Goal: Task Accomplishment & Management: Manage account settings

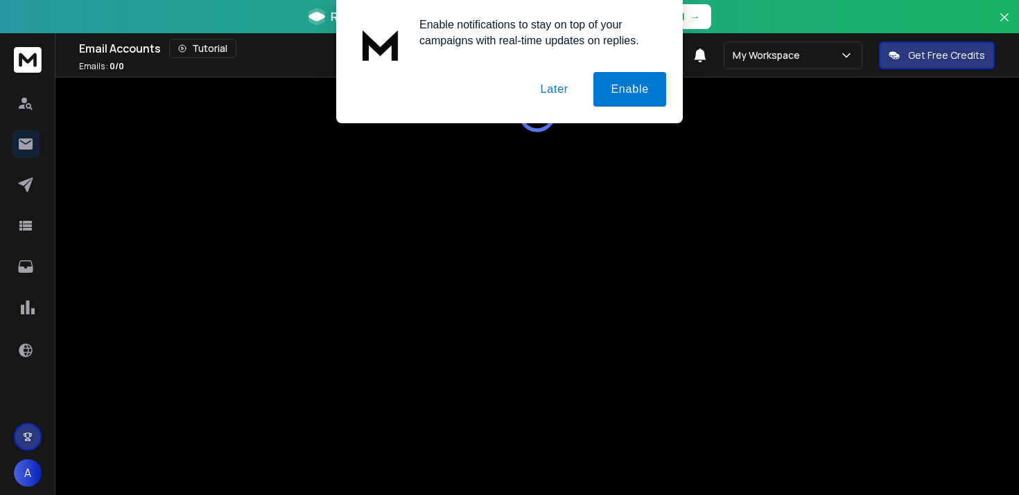
click at [543, 86] on button "Later" at bounding box center [553, 89] width 62 height 35
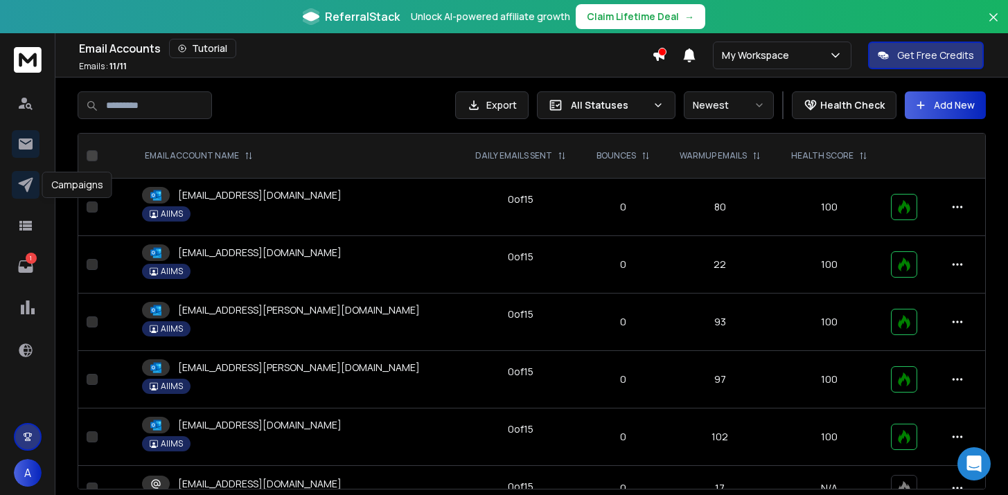
click at [23, 193] on icon at bounding box center [25, 185] width 17 height 17
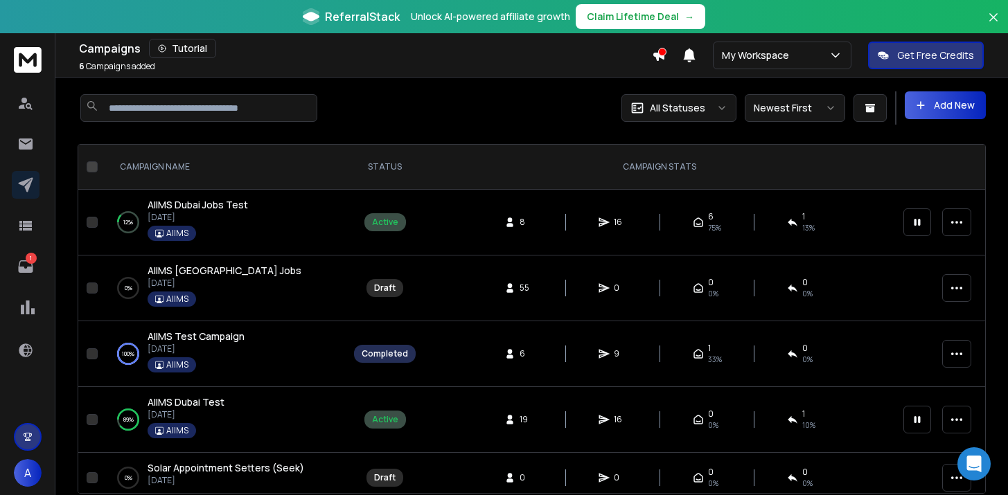
click at [214, 273] on span "AIIMS [GEOGRAPHIC_DATA] Jobs" at bounding box center [225, 270] width 154 height 13
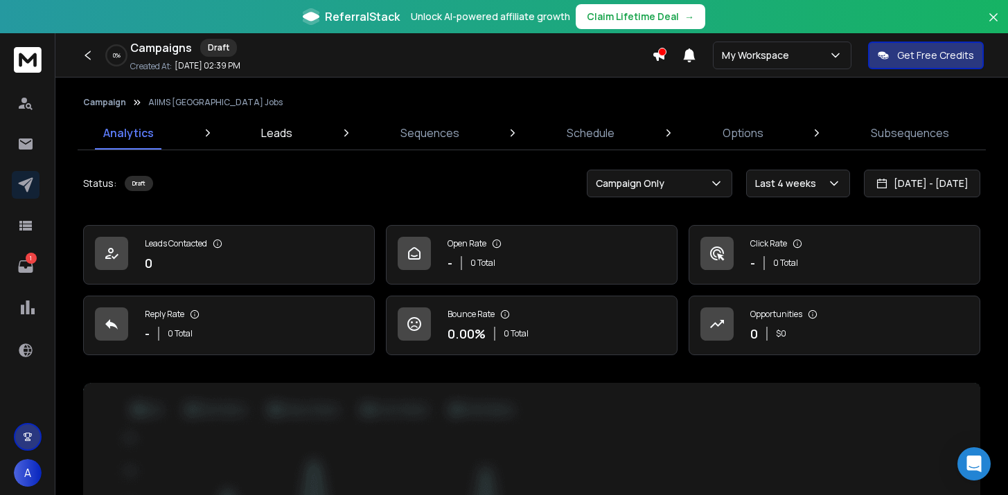
click at [270, 138] on p "Leads" at bounding box center [276, 133] width 31 height 17
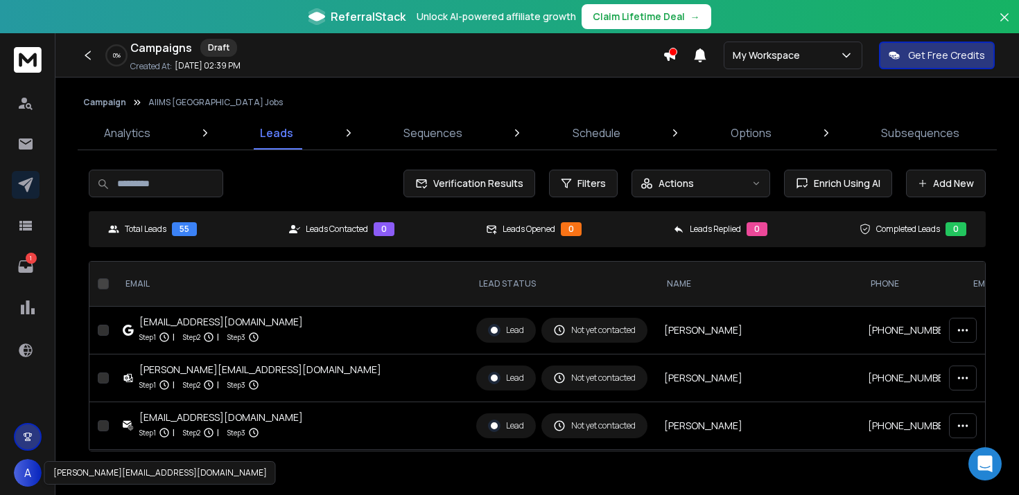
click at [19, 478] on span "A" at bounding box center [28, 473] width 28 height 28
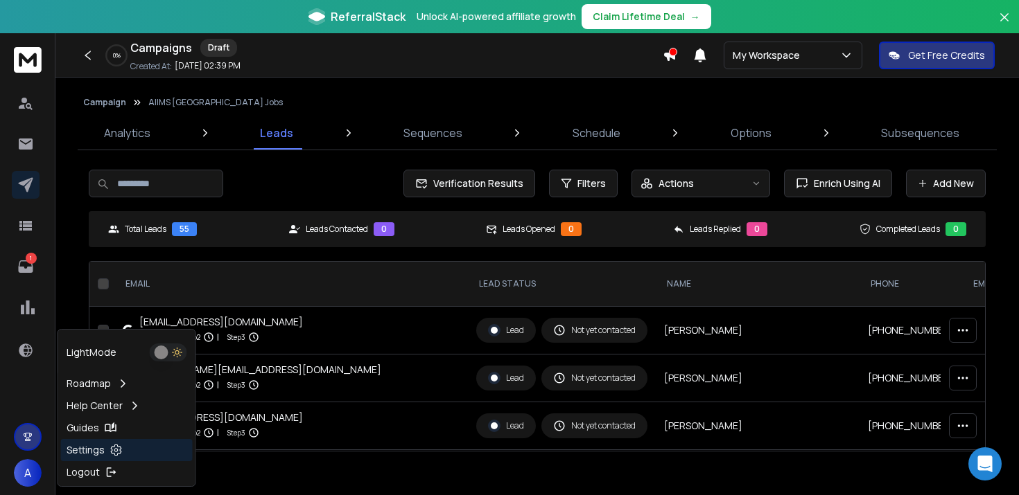
click at [99, 450] on p "Settings" at bounding box center [86, 450] width 38 height 14
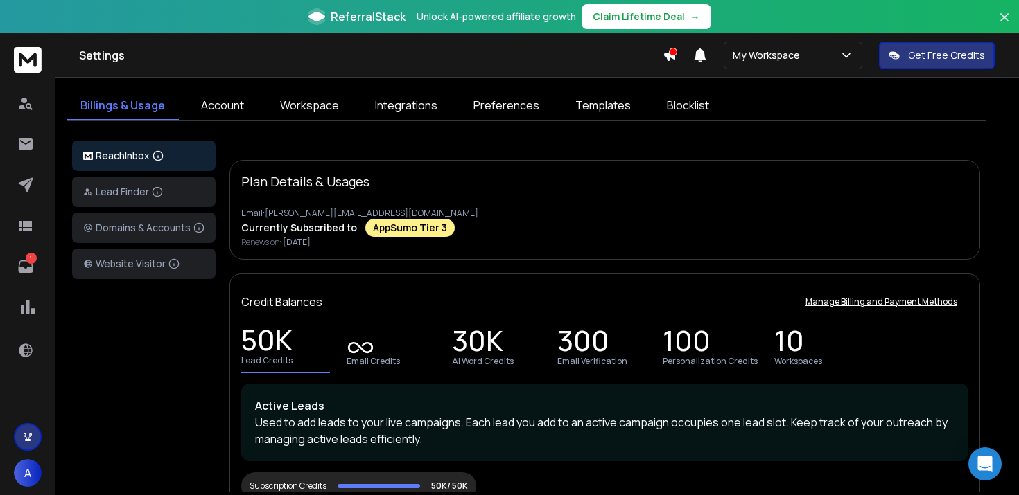
click at [380, 114] on link "Integrations" at bounding box center [406, 105] width 90 height 29
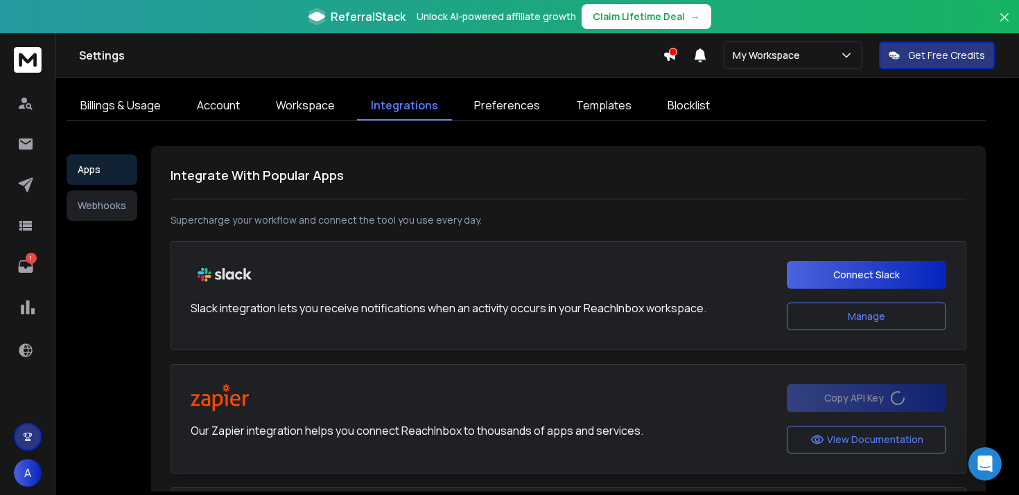
click at [117, 212] on button "Webhooks" at bounding box center [102, 206] width 71 height 30
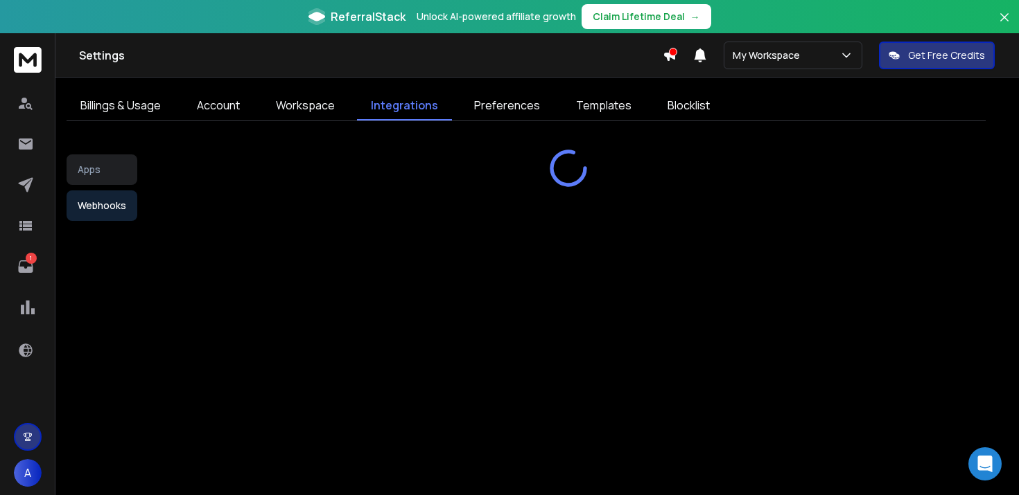
click at [114, 212] on button "Webhooks" at bounding box center [102, 206] width 71 height 30
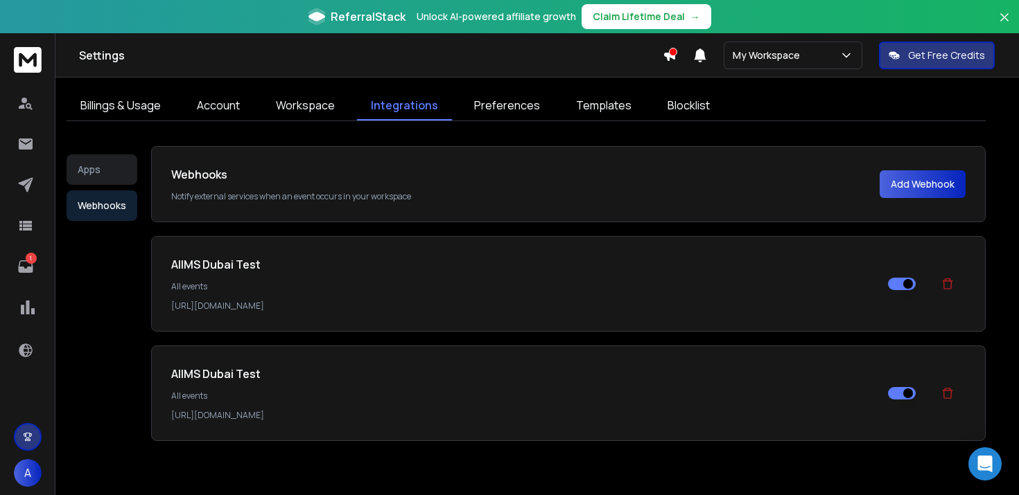
click at [920, 181] on button "Add Webhook" at bounding box center [922, 184] width 86 height 28
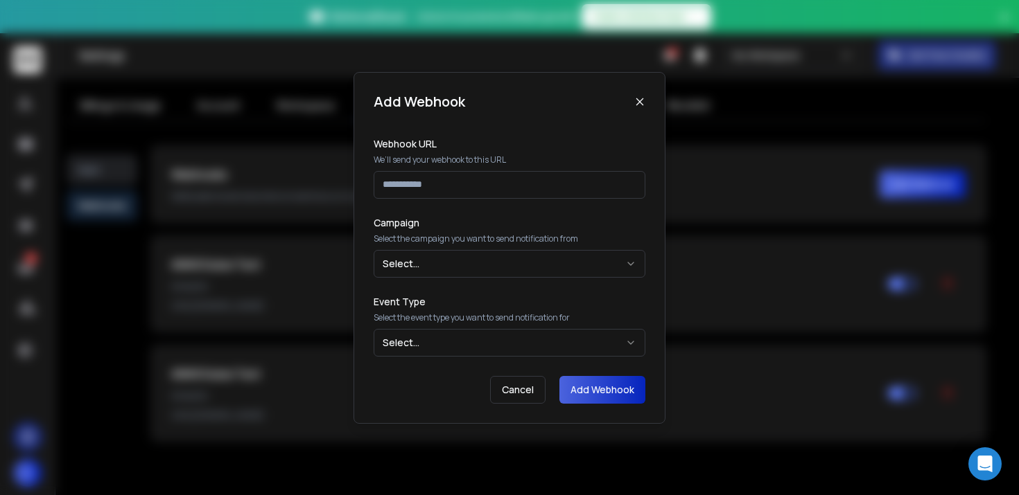
click at [502, 195] on input at bounding box center [509, 185] width 272 height 28
paste input "**********"
type input "**********"
click at [497, 254] on button "Select..." at bounding box center [509, 264] width 272 height 28
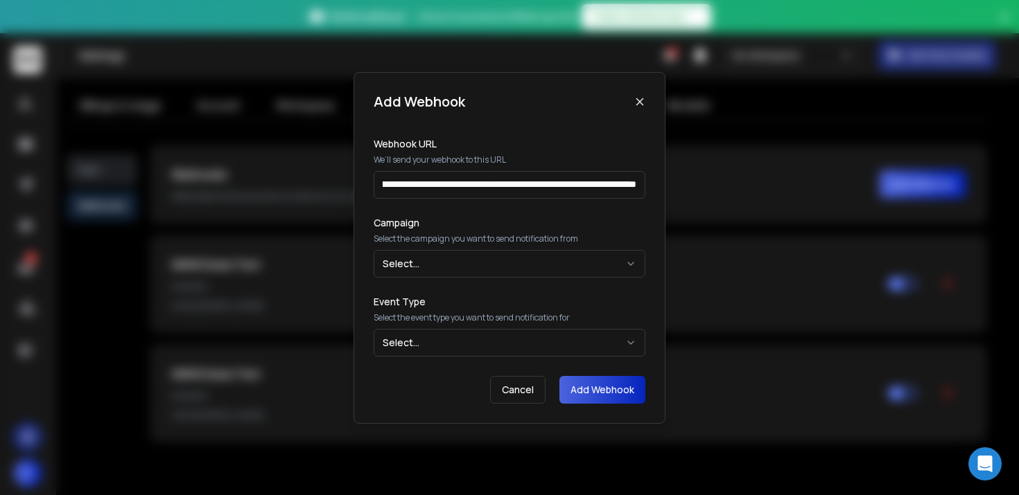
scroll to position [0, 0]
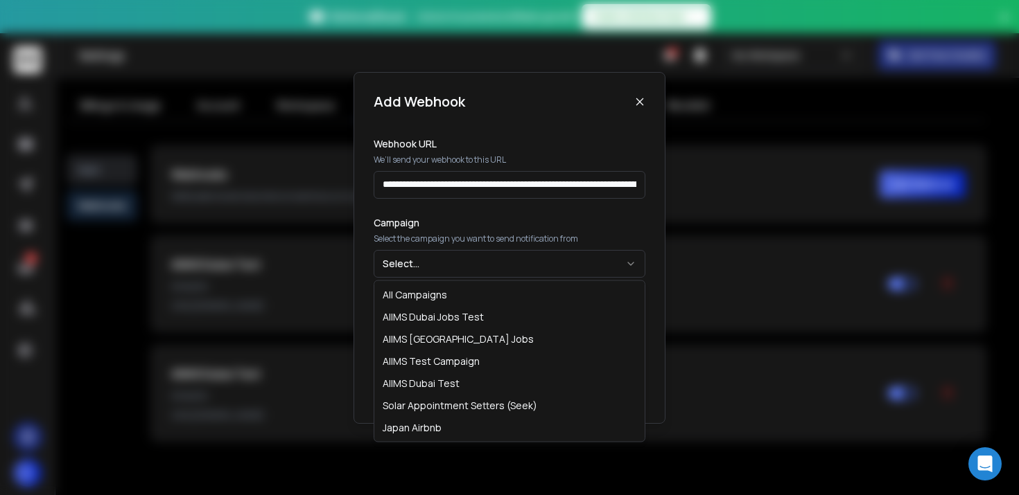
select select "*****"
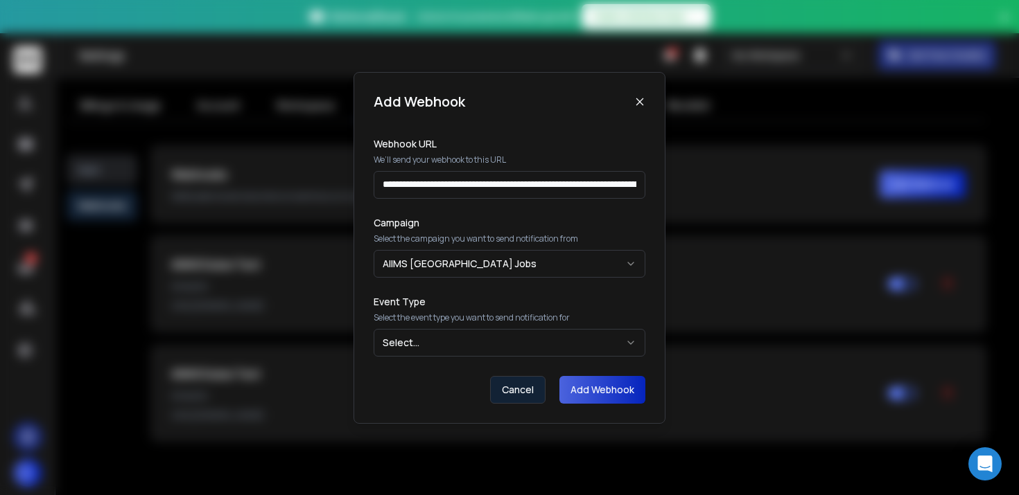
click at [512, 391] on button "Cancel" at bounding box center [517, 390] width 55 height 28
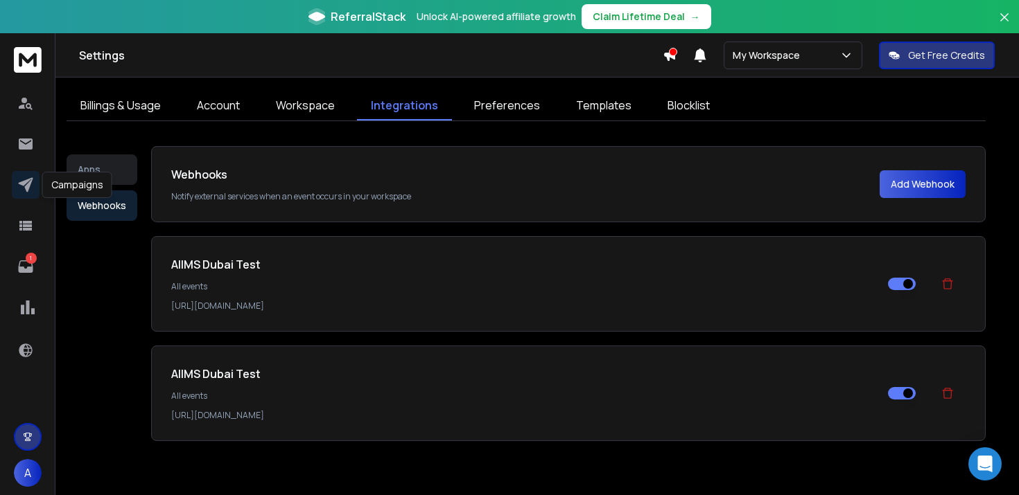
click at [28, 193] on link at bounding box center [26, 185] width 28 height 28
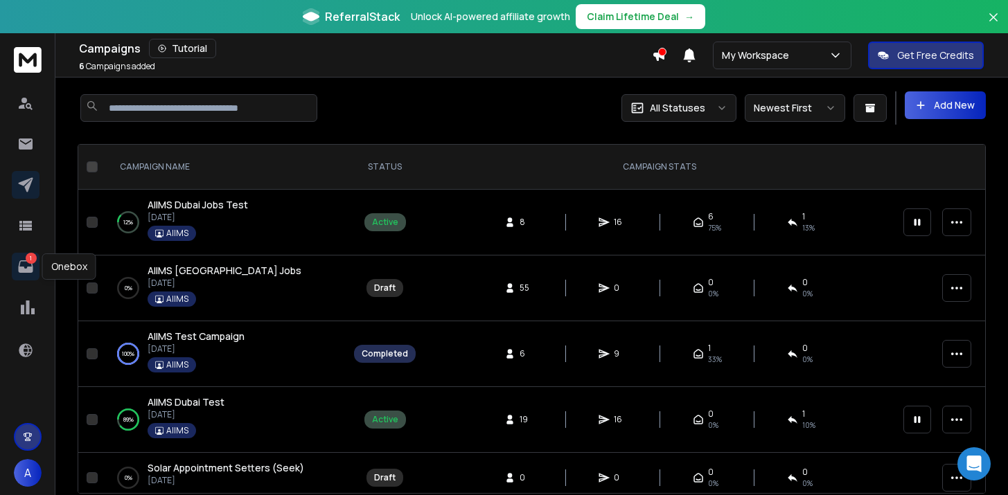
click at [28, 265] on icon at bounding box center [25, 266] width 17 height 17
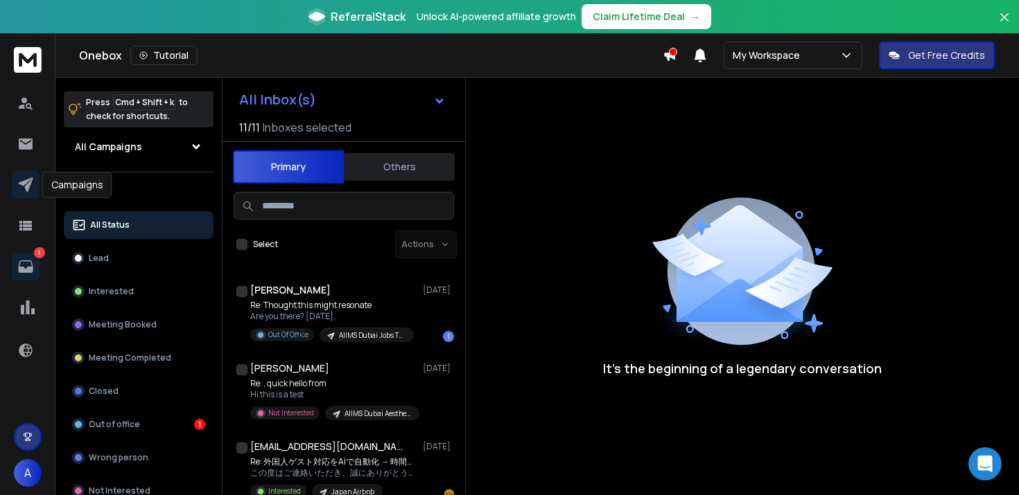
click at [33, 186] on icon at bounding box center [25, 185] width 17 height 17
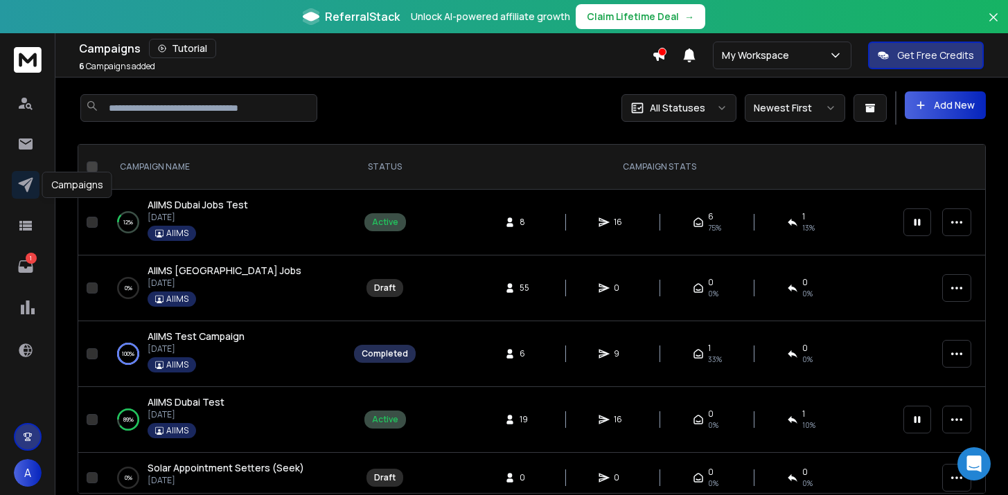
click at [219, 274] on span "AIIMS [GEOGRAPHIC_DATA] Jobs" at bounding box center [225, 270] width 154 height 13
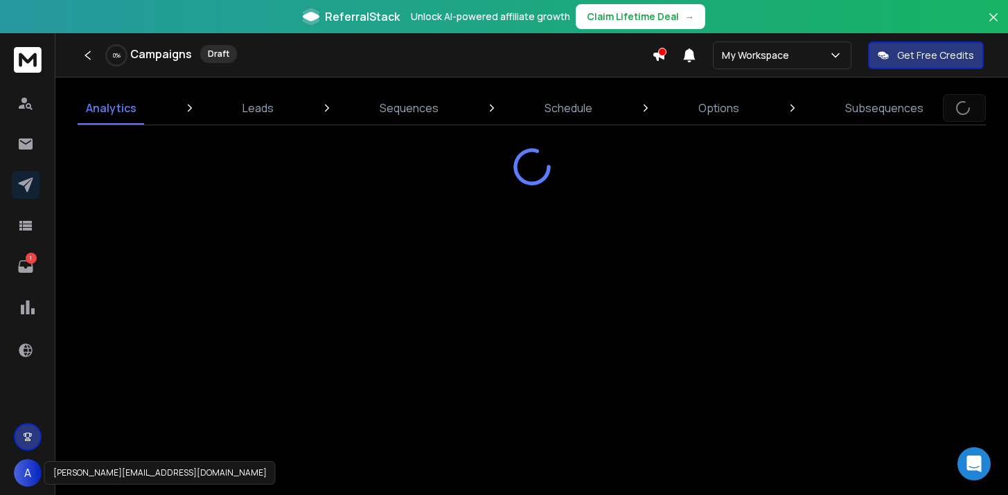
click at [28, 477] on span "A" at bounding box center [28, 473] width 28 height 28
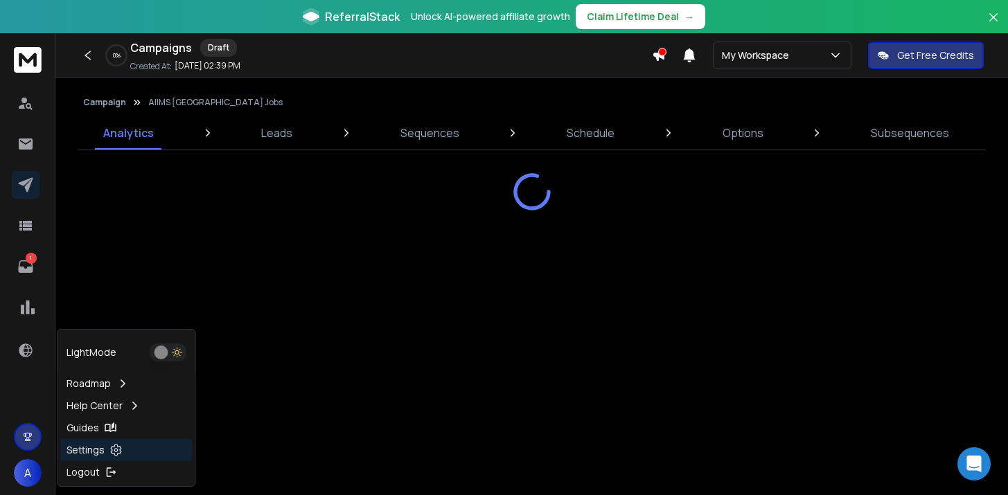
click at [92, 451] on p "Settings" at bounding box center [86, 450] width 38 height 14
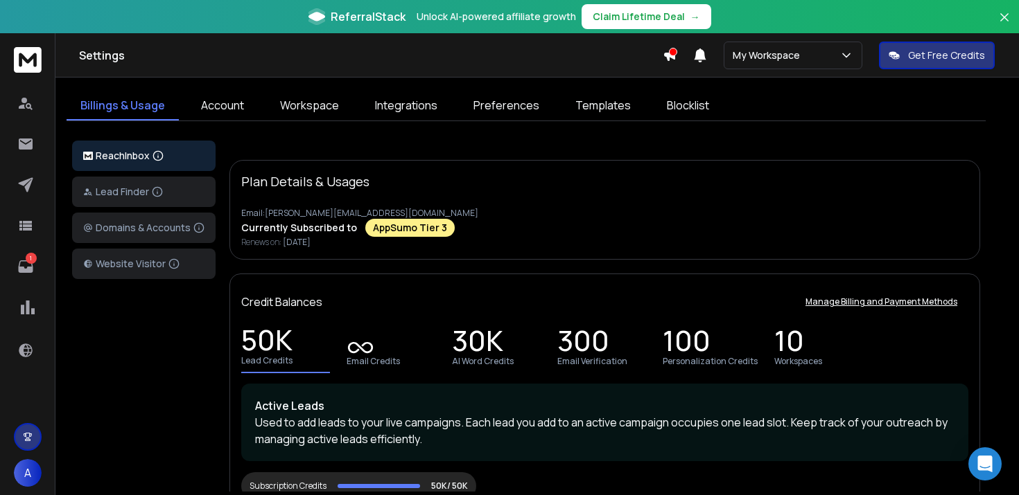
click at [399, 104] on link "Integrations" at bounding box center [406, 105] width 90 height 29
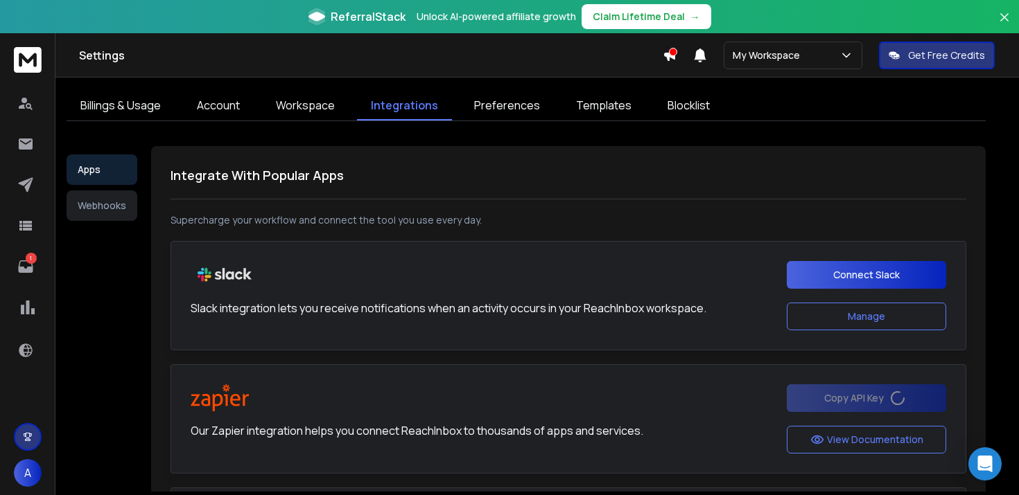
click at [102, 202] on button "Webhooks" at bounding box center [102, 206] width 71 height 30
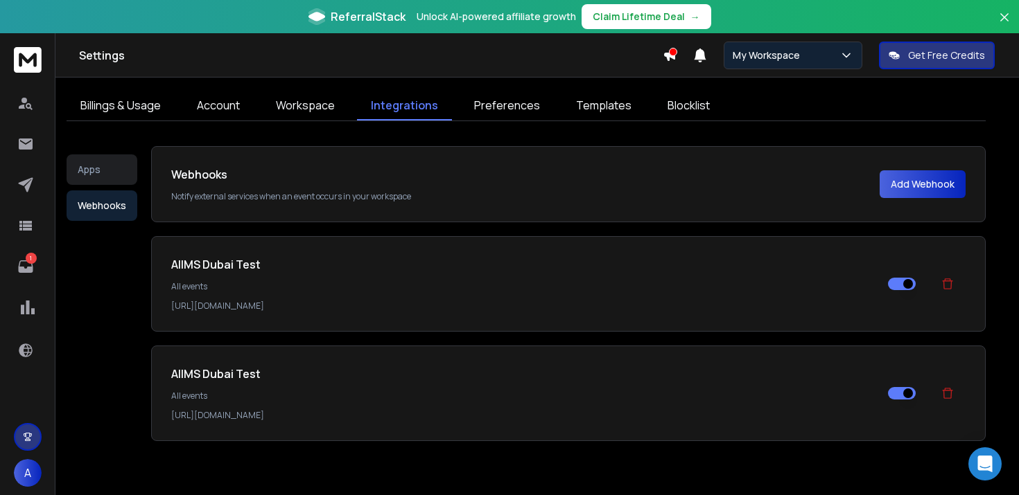
click at [764, 46] on button "My Workspace" at bounding box center [792, 56] width 139 height 28
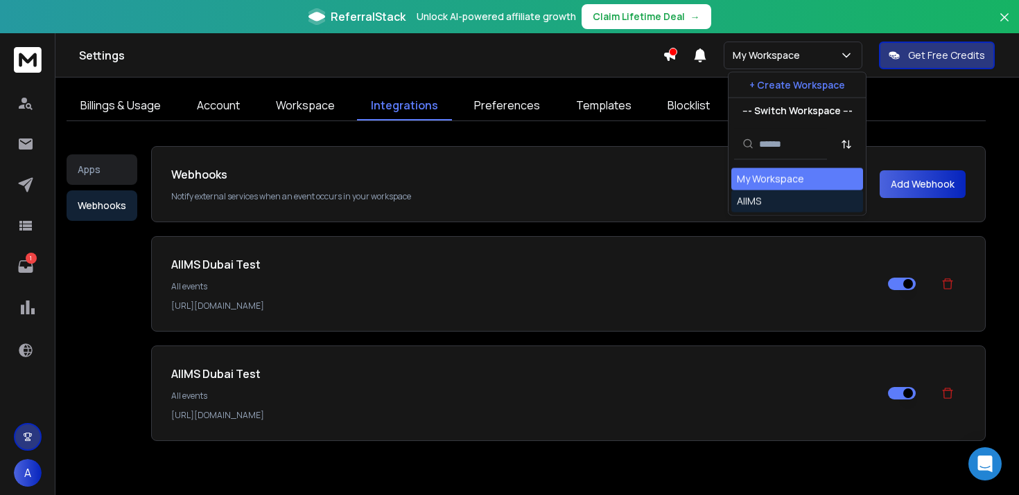
click at [780, 209] on div "AIIMS" at bounding box center [797, 202] width 132 height 22
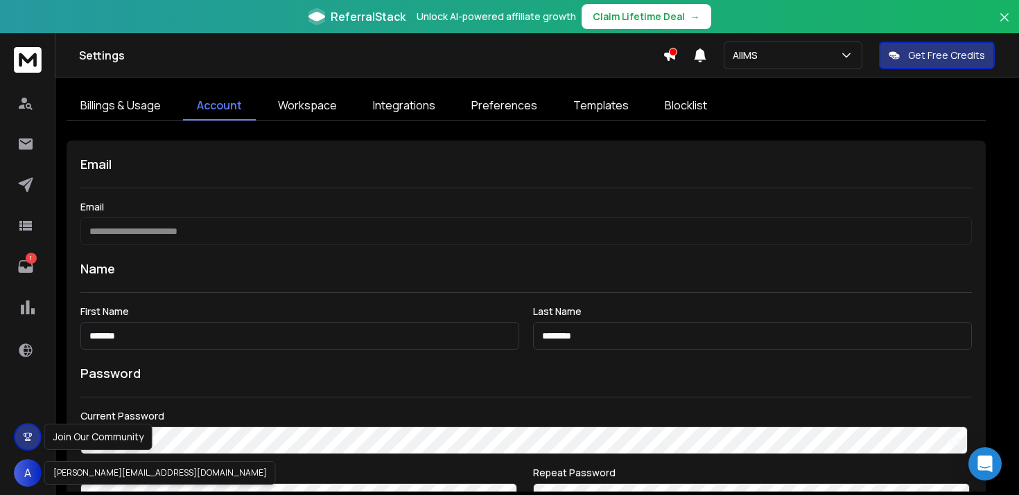
click at [21, 470] on span "A" at bounding box center [28, 473] width 28 height 28
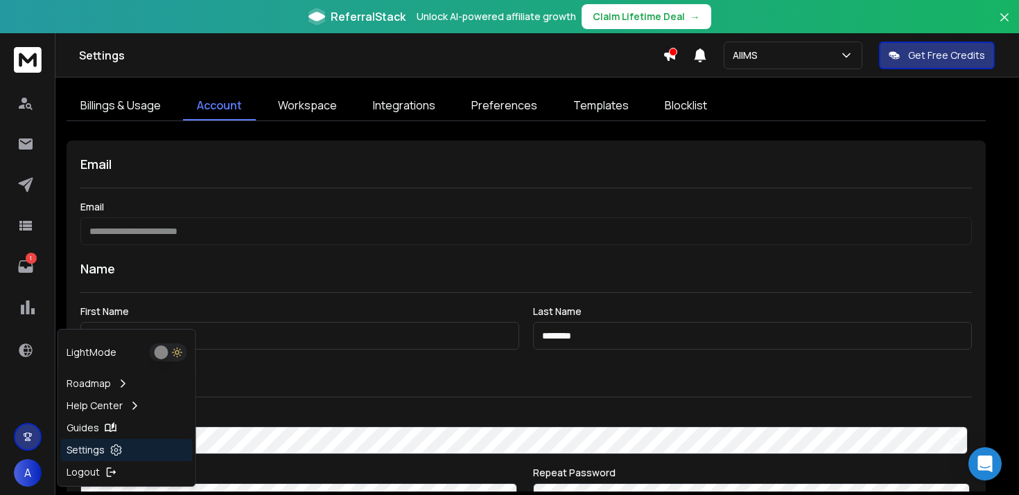
click at [110, 449] on icon at bounding box center [116, 450] width 12 height 12
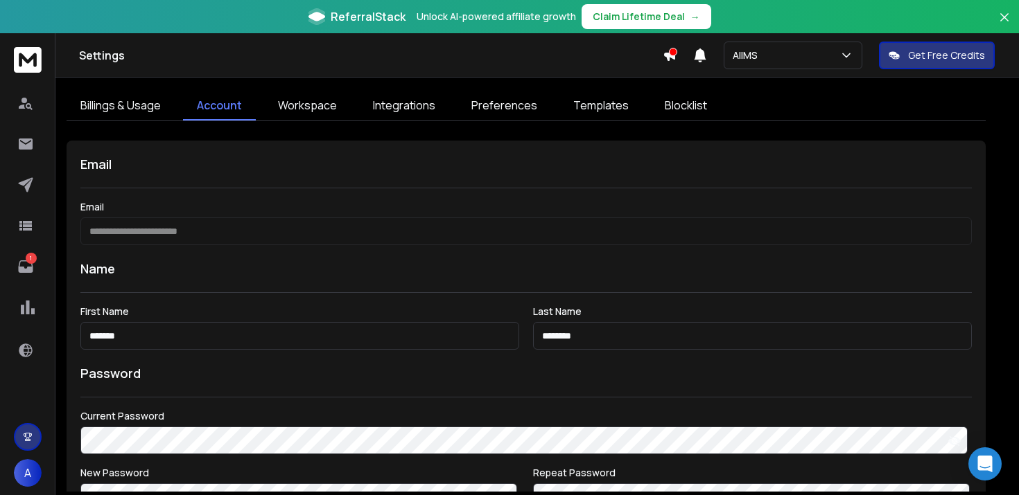
click at [402, 111] on link "Integrations" at bounding box center [404, 105] width 90 height 29
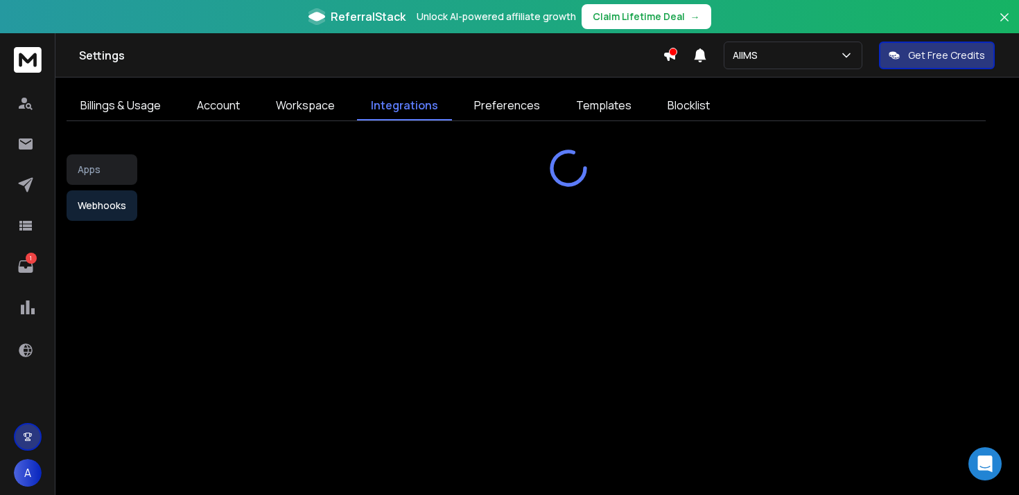
click at [109, 208] on button "Webhooks" at bounding box center [102, 206] width 71 height 30
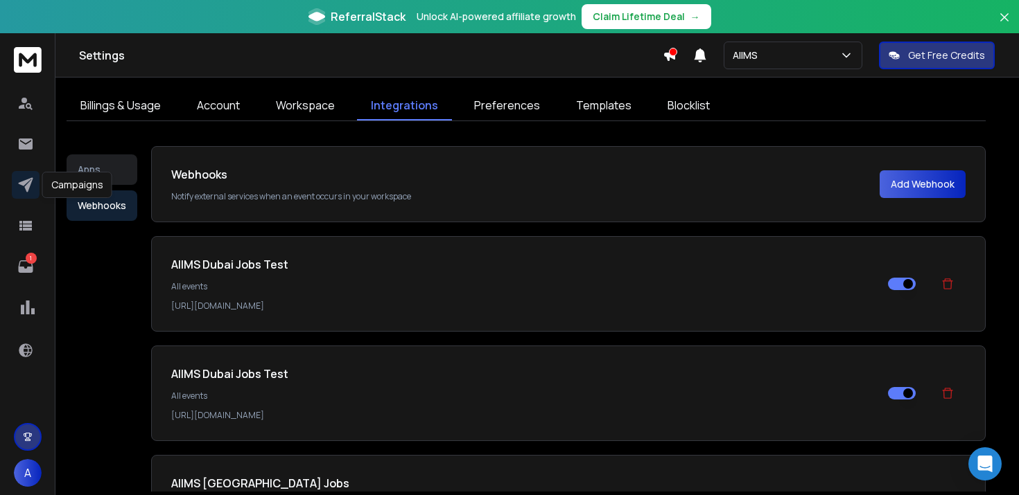
click at [29, 184] on icon at bounding box center [25, 185] width 15 height 15
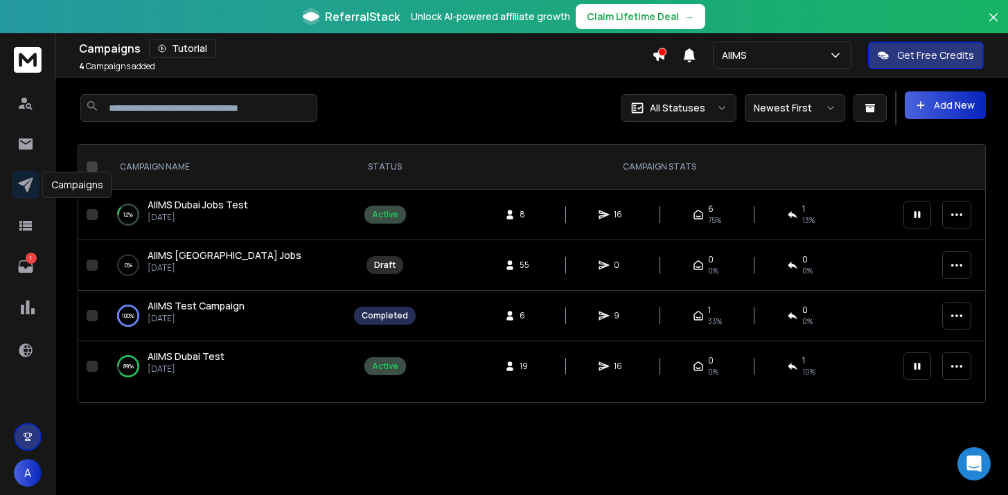
click at [175, 256] on span "AIIMS [GEOGRAPHIC_DATA] Jobs" at bounding box center [225, 255] width 154 height 13
click at [274, 255] on div "0 % AIIMS [GEOGRAPHIC_DATA] Jobs [DATE]" at bounding box center [224, 265] width 215 height 33
click at [193, 252] on span "AIIMS [GEOGRAPHIC_DATA] Jobs" at bounding box center [225, 255] width 154 height 13
click at [948, 264] on button "button" at bounding box center [956, 266] width 29 height 28
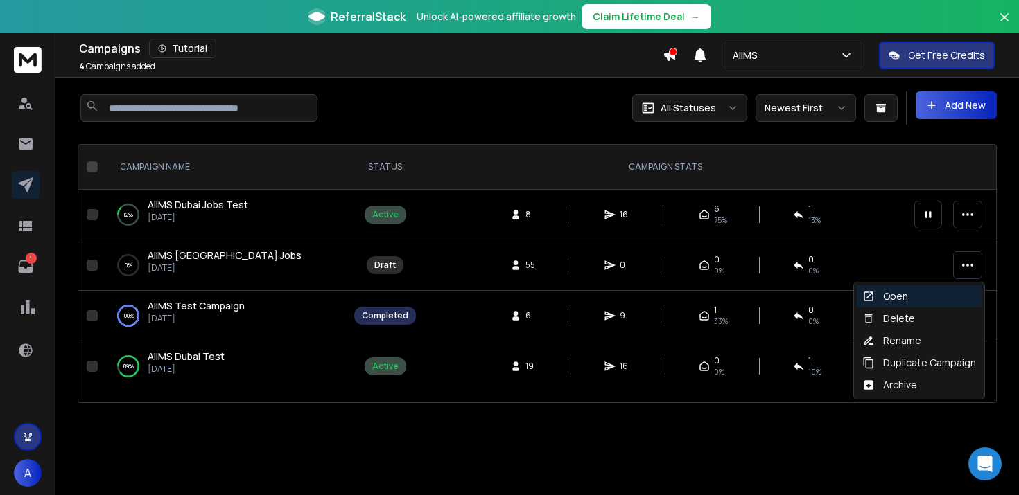
click at [902, 290] on div "Open" at bounding box center [885, 297] width 46 height 14
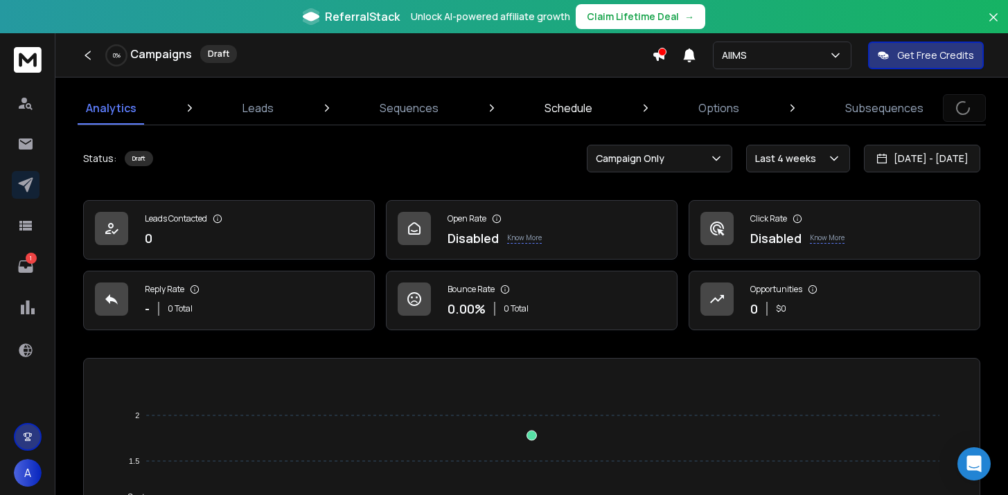
click at [586, 111] on p "Schedule" at bounding box center [569, 108] width 48 height 17
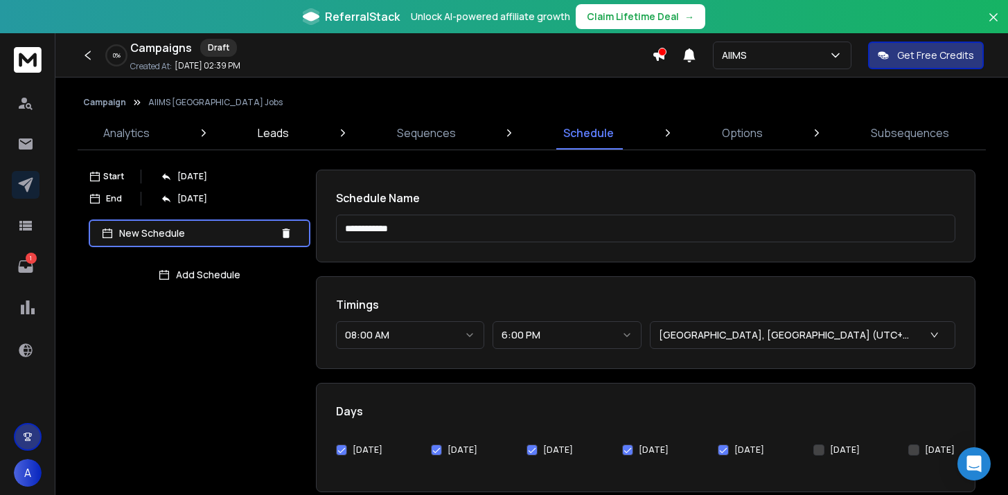
click at [276, 137] on p "Leads" at bounding box center [273, 133] width 31 height 17
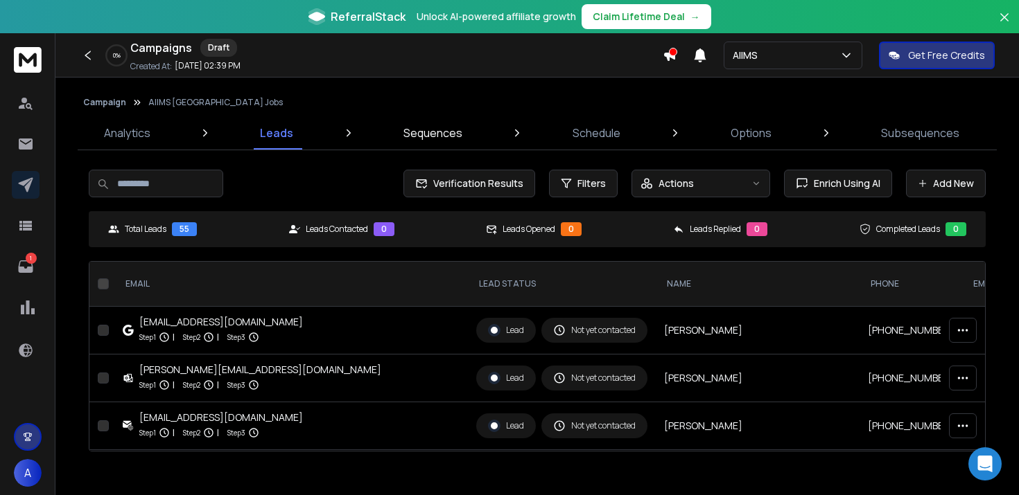
click at [401, 139] on link "Sequences" at bounding box center [433, 132] width 76 height 33
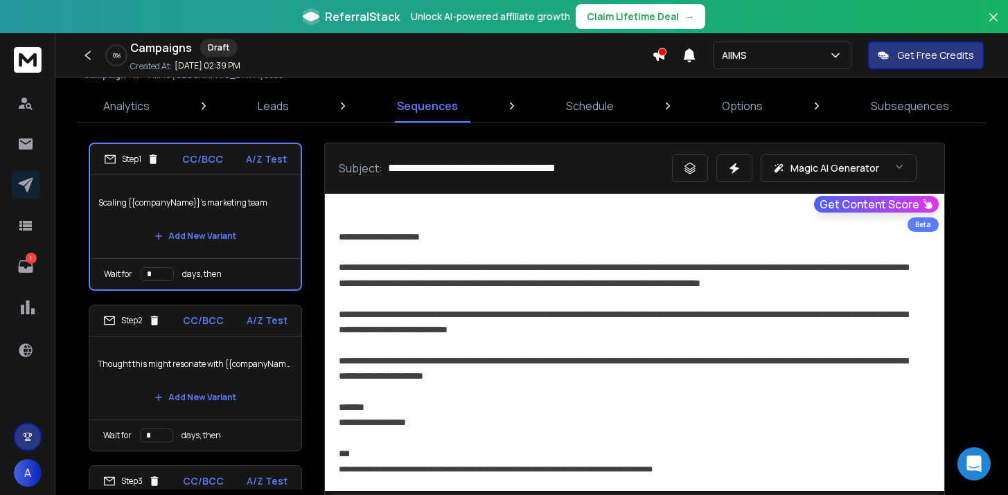
scroll to position [36, 0]
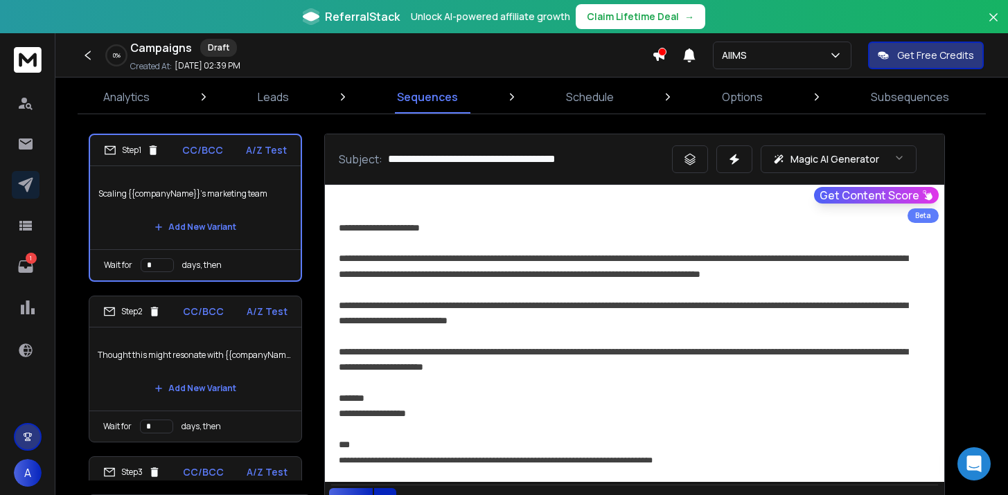
click at [746, 378] on div at bounding box center [635, 382] width 592 height 15
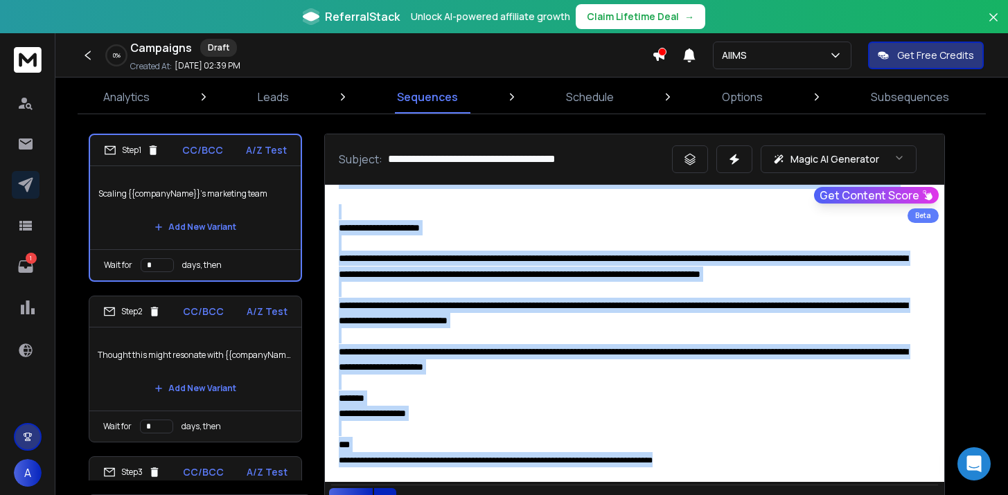
scroll to position [82, 0]
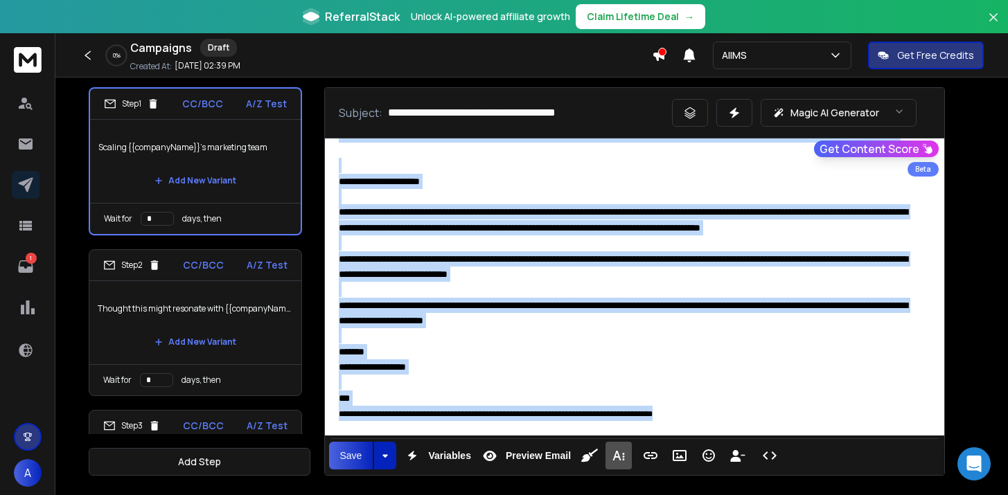
click at [619, 457] on icon "button" at bounding box center [619, 456] width 12 height 10
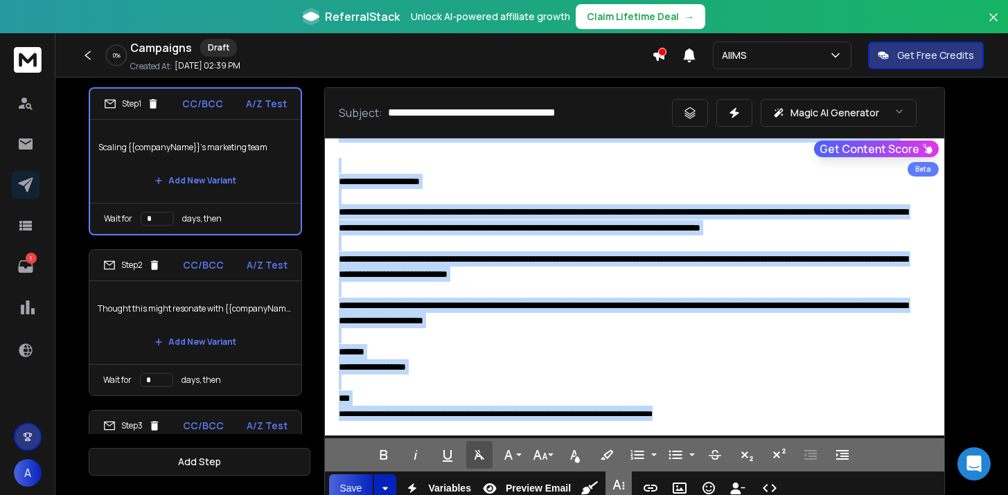
click at [479, 452] on icon "button" at bounding box center [479, 455] width 17 height 17
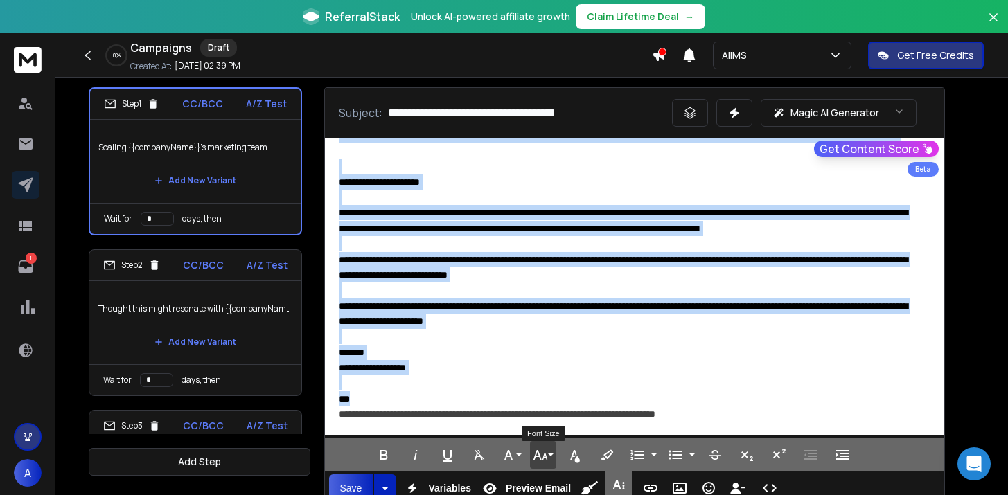
click at [540, 455] on icon "button" at bounding box center [540, 455] width 17 height 17
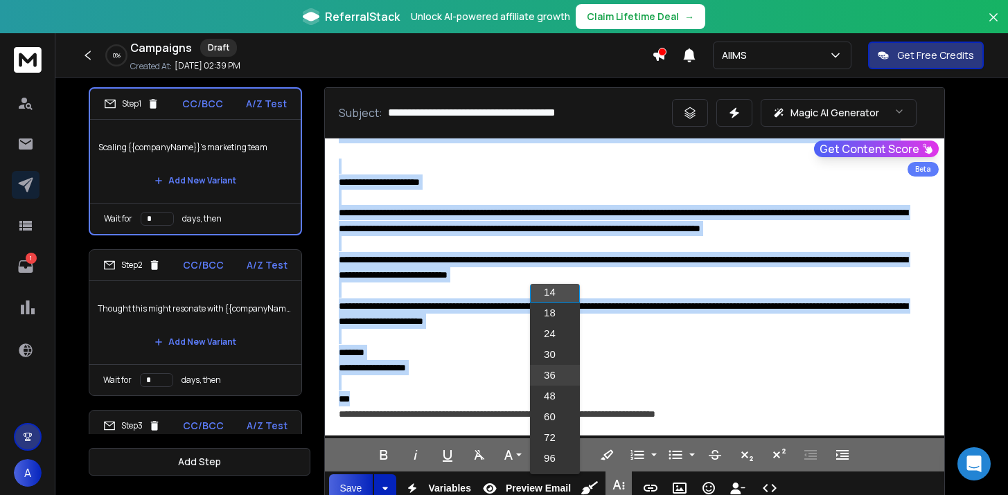
scroll to position [112, 0]
click at [554, 294] on link "14" at bounding box center [555, 292] width 50 height 21
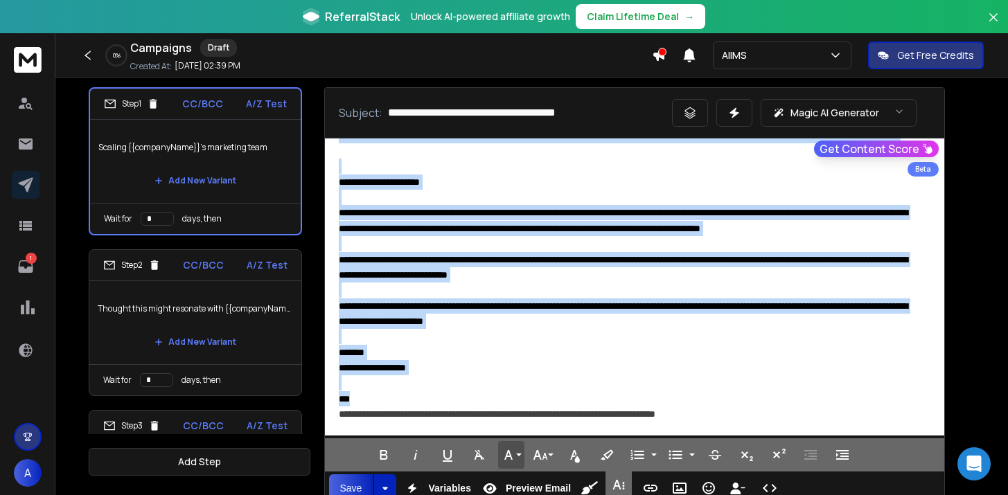
click at [514, 457] on icon "button" at bounding box center [508, 455] width 17 height 17
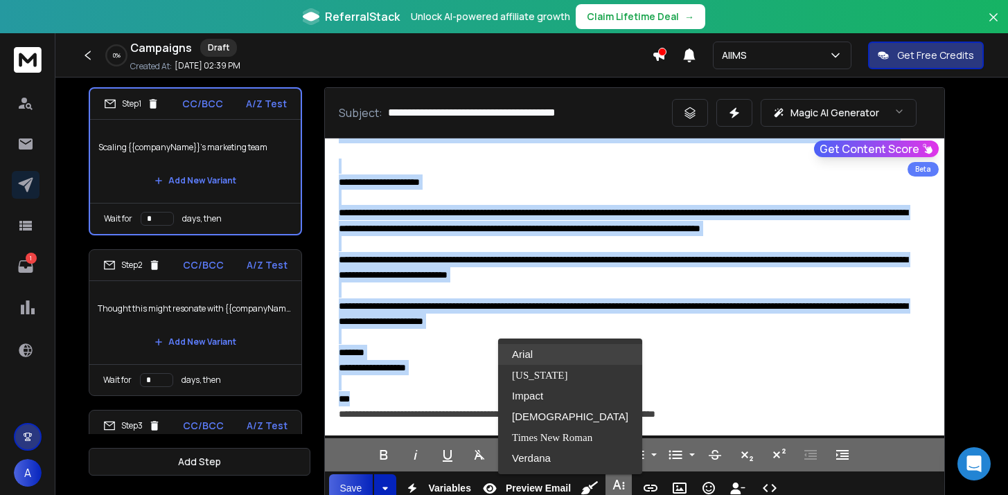
click at [530, 352] on link "Arial" at bounding box center [570, 354] width 144 height 21
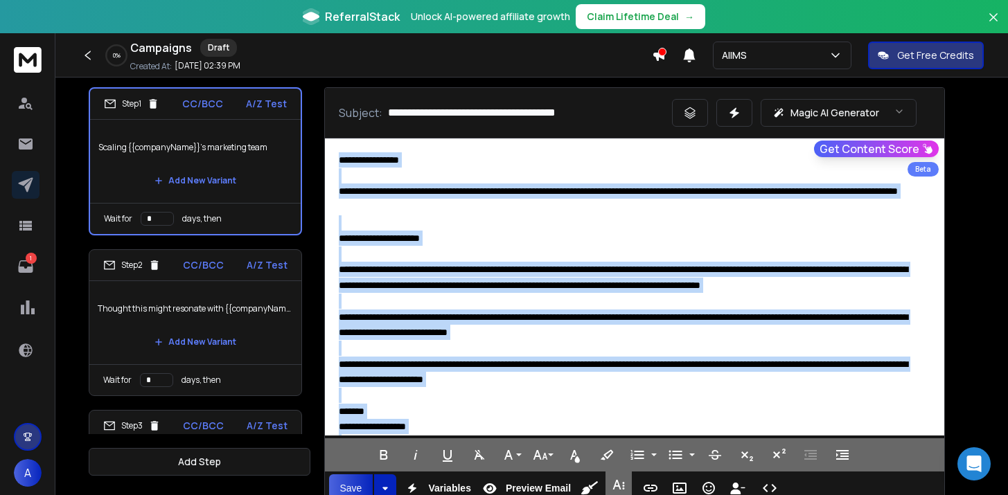
scroll to position [64, 0]
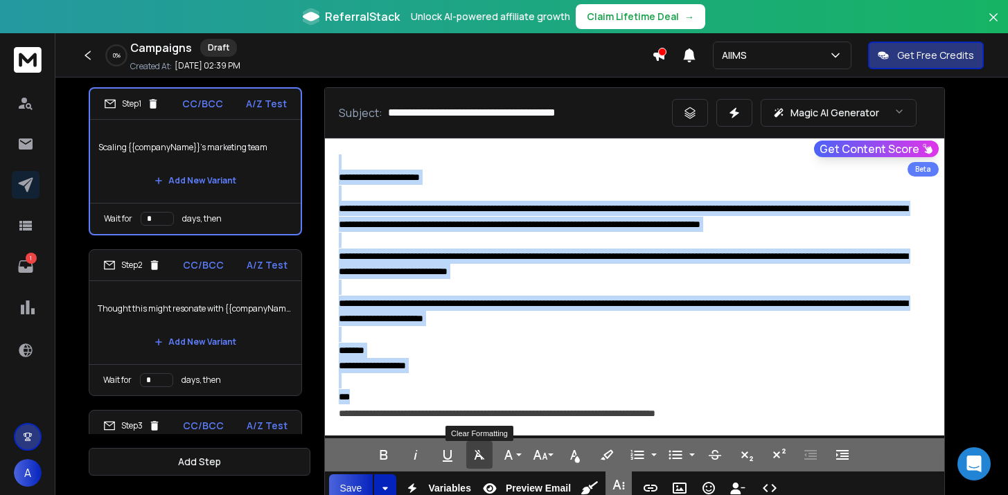
click at [481, 454] on icon "button" at bounding box center [479, 455] width 17 height 17
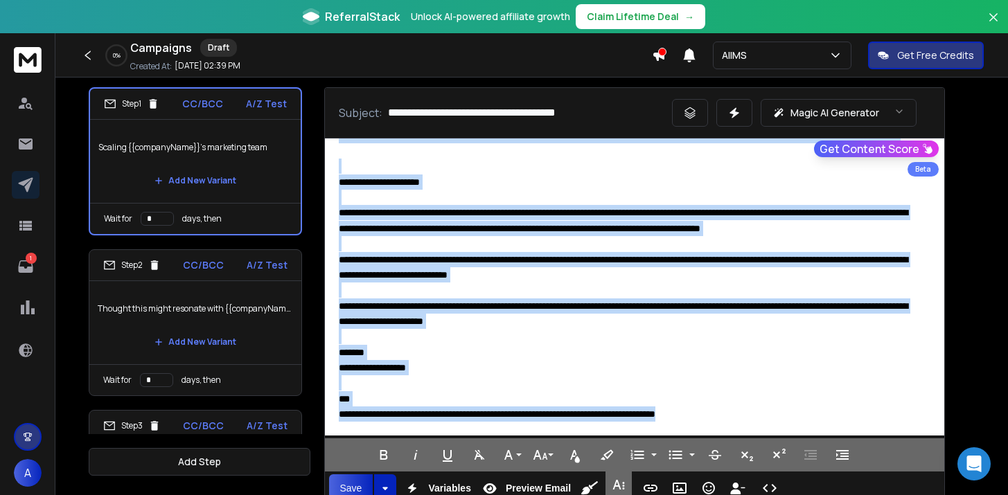
scroll to position [0, 0]
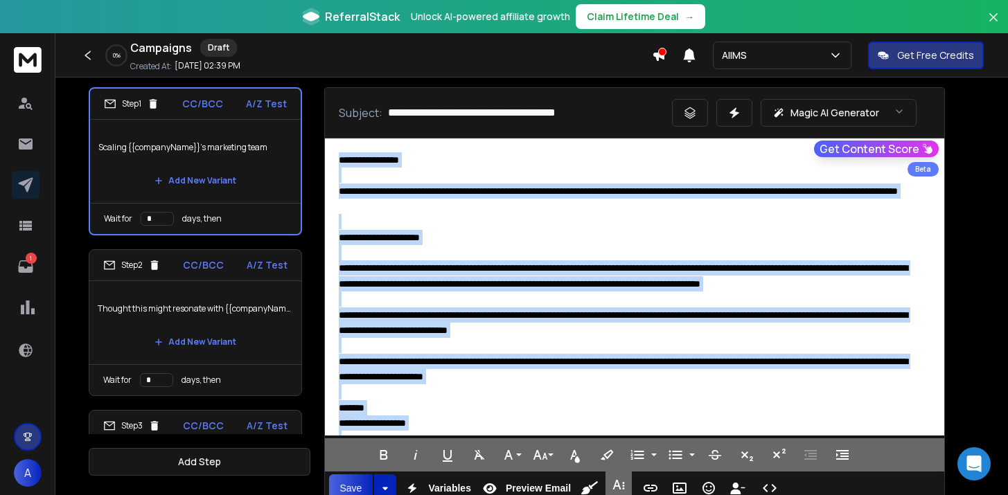
click at [464, 252] on div at bounding box center [635, 252] width 592 height 15
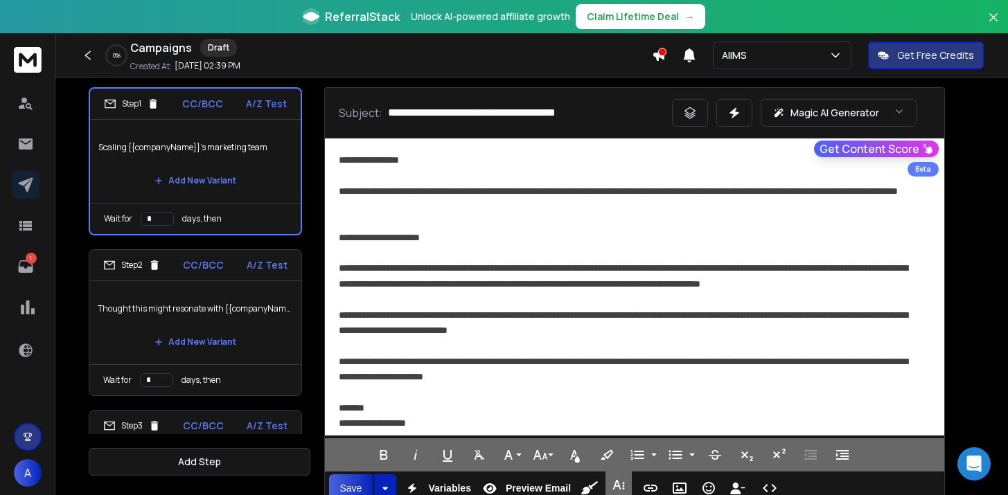
click at [246, 308] on p "Thought this might resonate with {{companyName}}" at bounding box center [195, 309] width 195 height 39
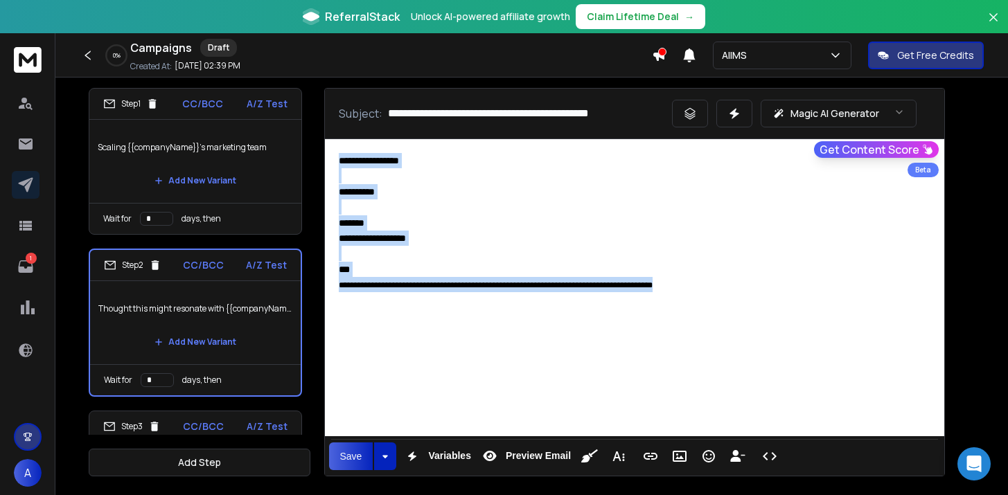
drag, startPoint x: 707, startPoint y: 288, endPoint x: 220, endPoint y: 162, distance: 503.0
click at [220, 162] on div "**********" at bounding box center [532, 282] width 887 height 389
click at [619, 461] on icon "button" at bounding box center [618, 456] width 17 height 17
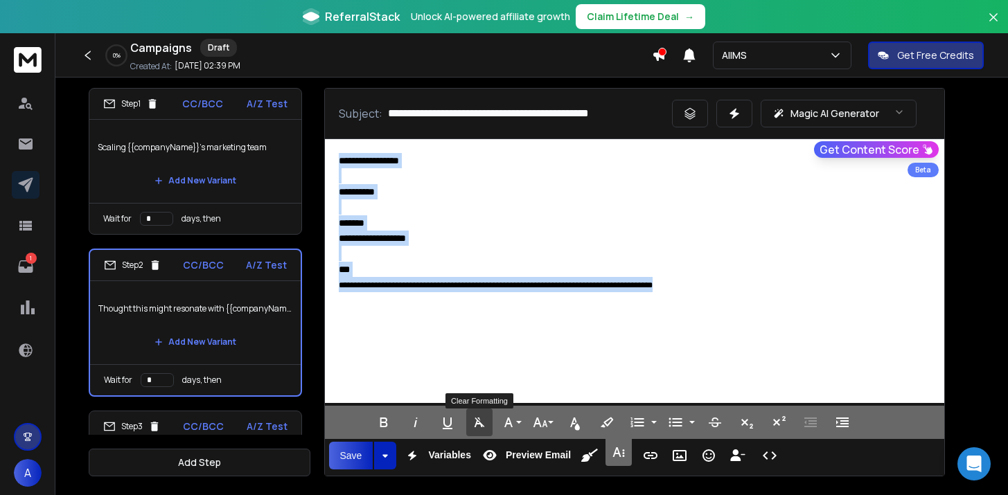
click at [476, 421] on icon "button" at bounding box center [479, 422] width 17 height 17
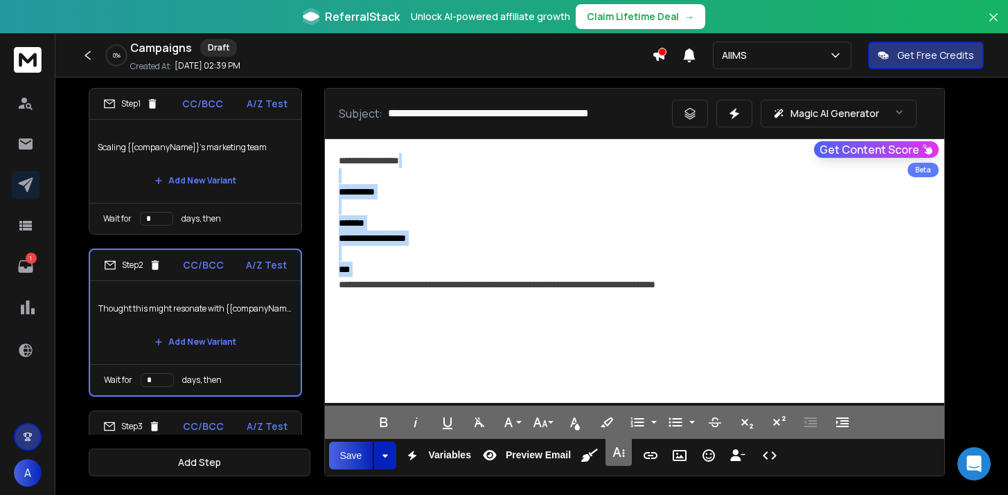
scroll to position [91, 0]
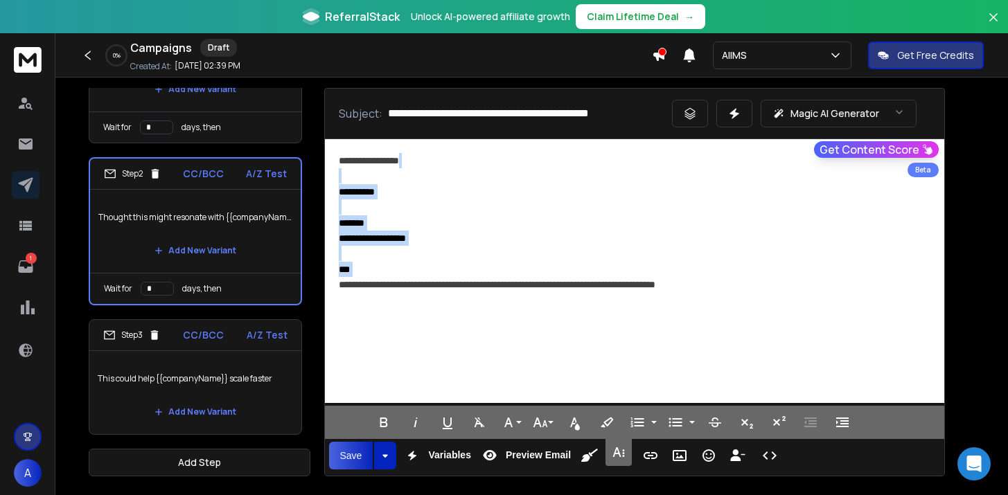
click at [240, 380] on p "This could help {{companyName}} scale faster" at bounding box center [195, 379] width 195 height 39
type input "**********"
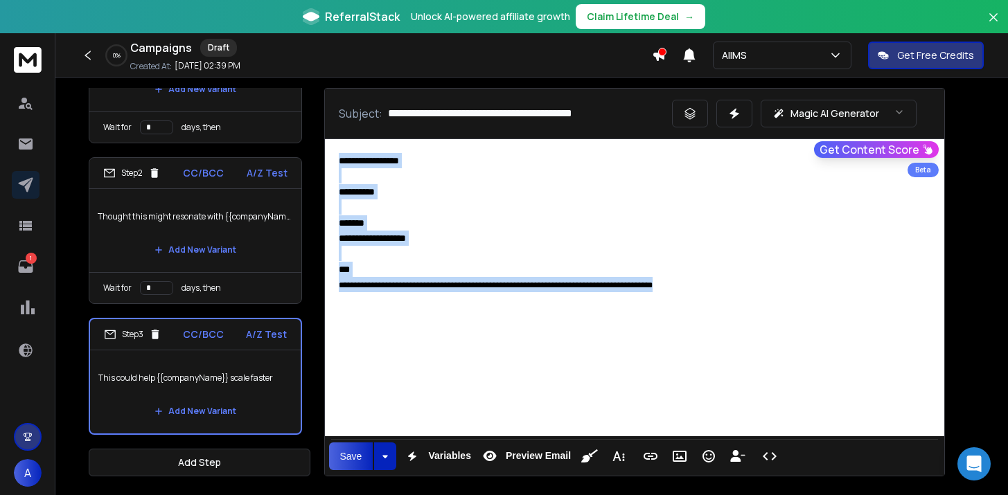
drag, startPoint x: 724, startPoint y: 307, endPoint x: 173, endPoint y: 121, distance: 582.2
click at [173, 121] on div "**********" at bounding box center [532, 282] width 887 height 389
click at [616, 457] on icon "button" at bounding box center [619, 457] width 12 height 10
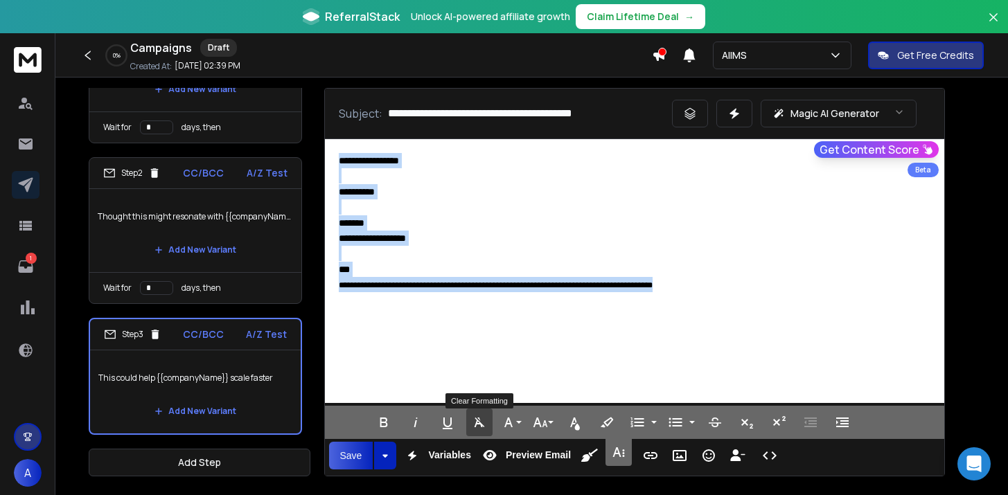
click at [484, 421] on icon "button" at bounding box center [479, 422] width 17 height 17
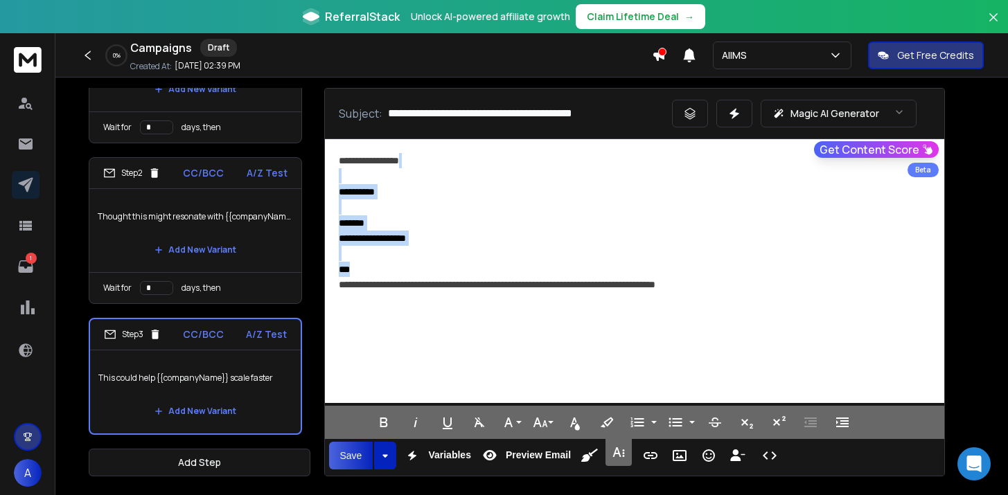
click at [700, 331] on div "**********" at bounding box center [634, 271] width 619 height 264
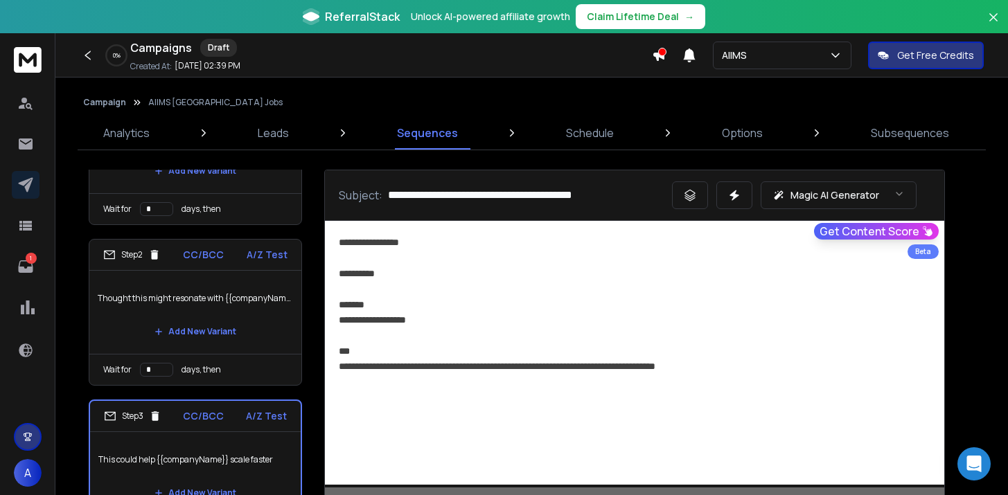
scroll to position [64, 0]
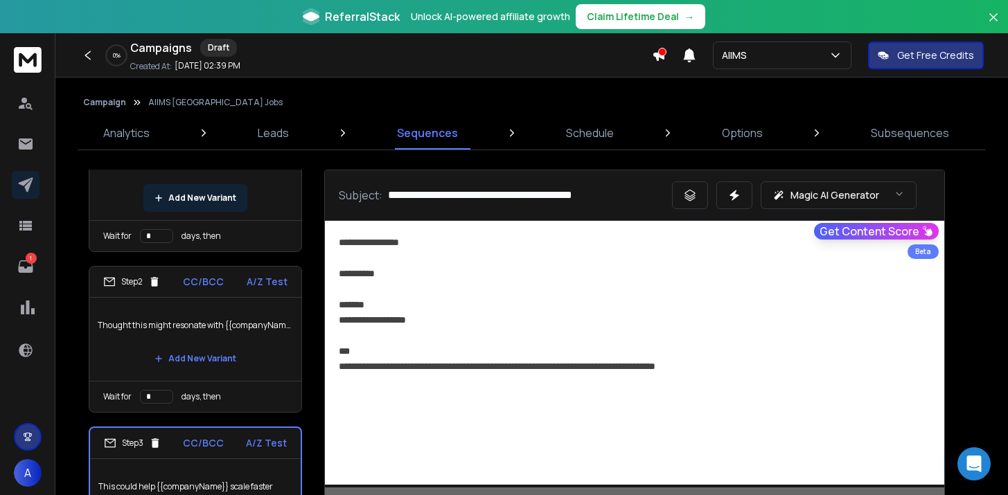
click at [232, 195] on button "Add New Variant" at bounding box center [195, 198] width 104 height 28
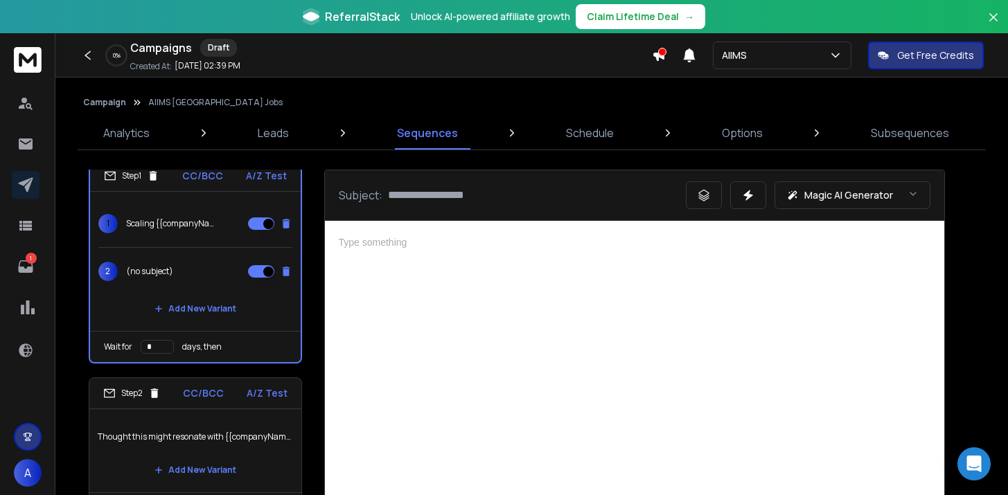
scroll to position [0, 0]
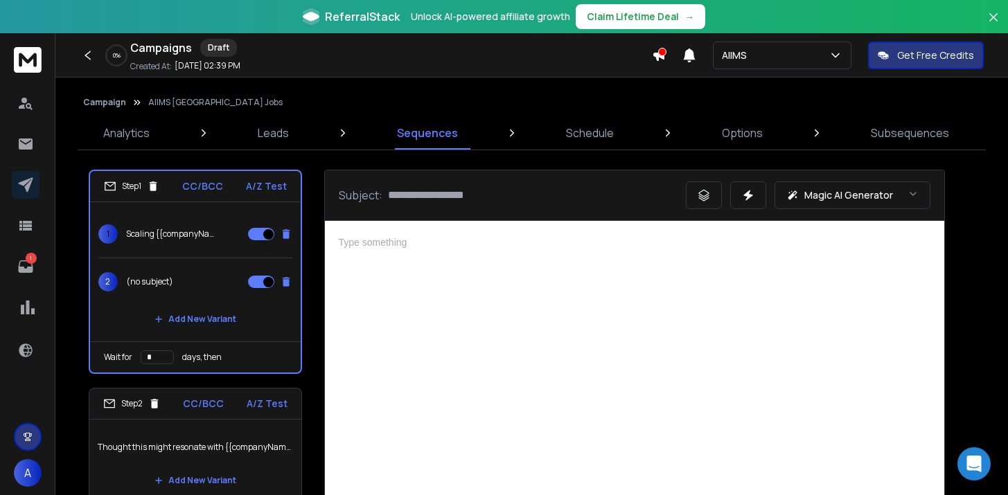
click at [194, 243] on div "1 Scaling {{companyName}}'s marketing team" at bounding box center [156, 234] width 116 height 19
type input "**********"
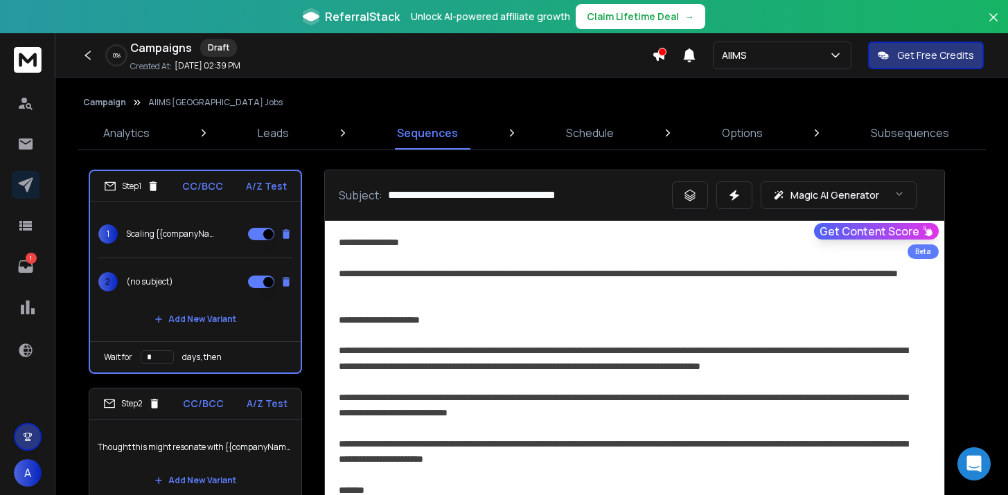
click at [195, 282] on div "2 (no subject)" at bounding box center [195, 281] width 194 height 47
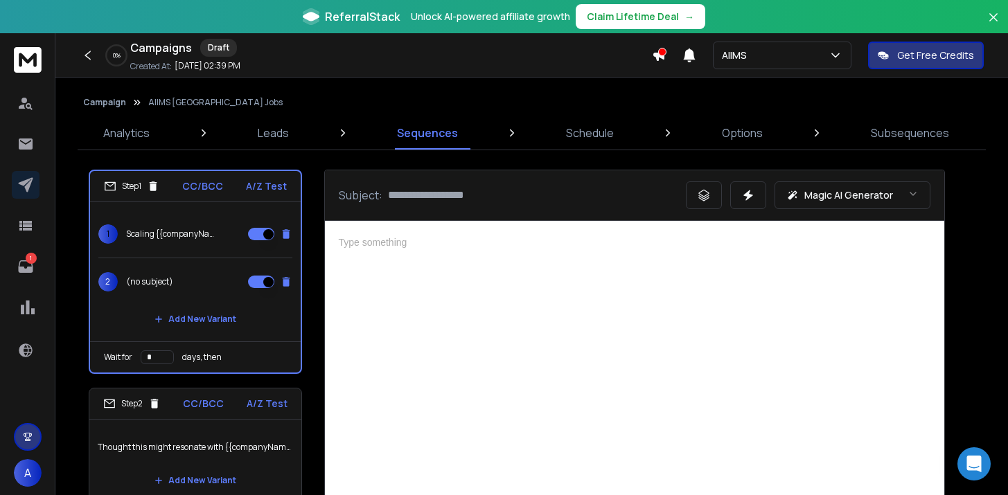
click at [284, 283] on icon at bounding box center [286, 282] width 8 height 10
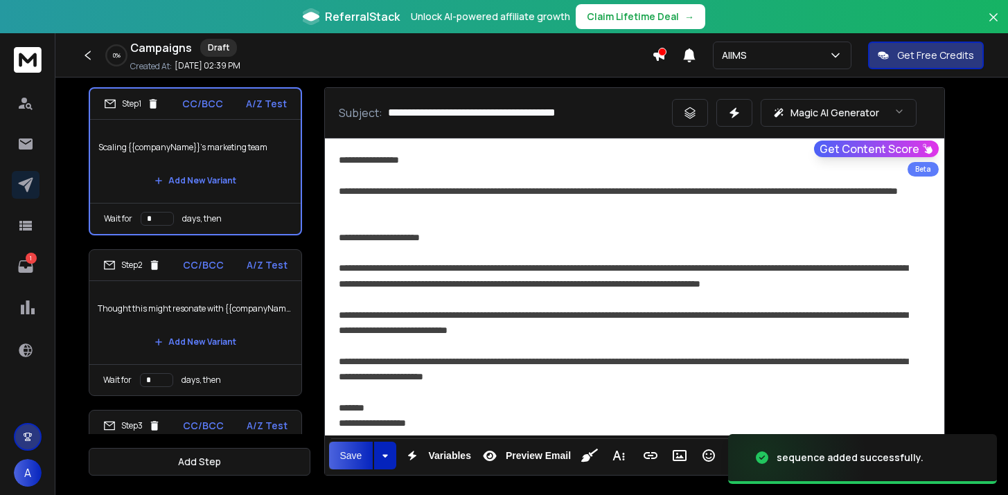
click at [255, 312] on p "Thought this might resonate with {{companyName}}" at bounding box center [195, 309] width 195 height 39
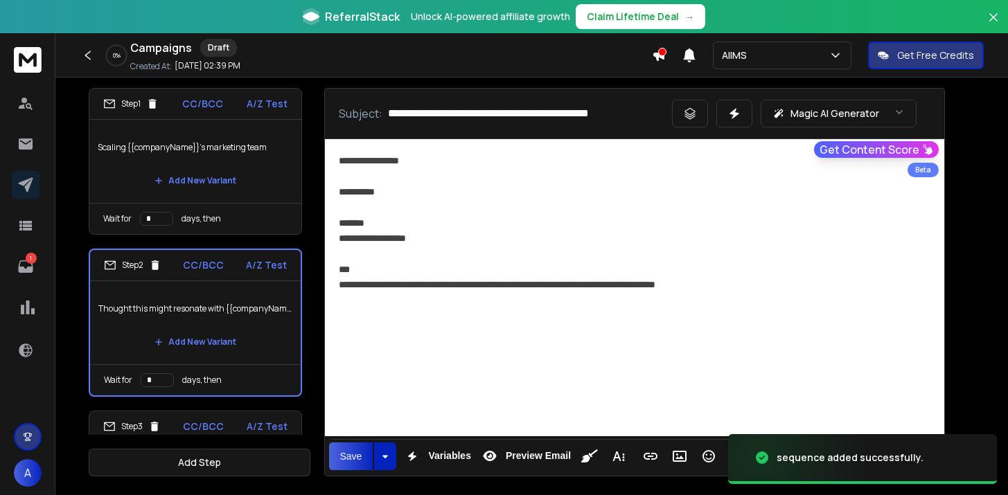
scroll to position [91, 0]
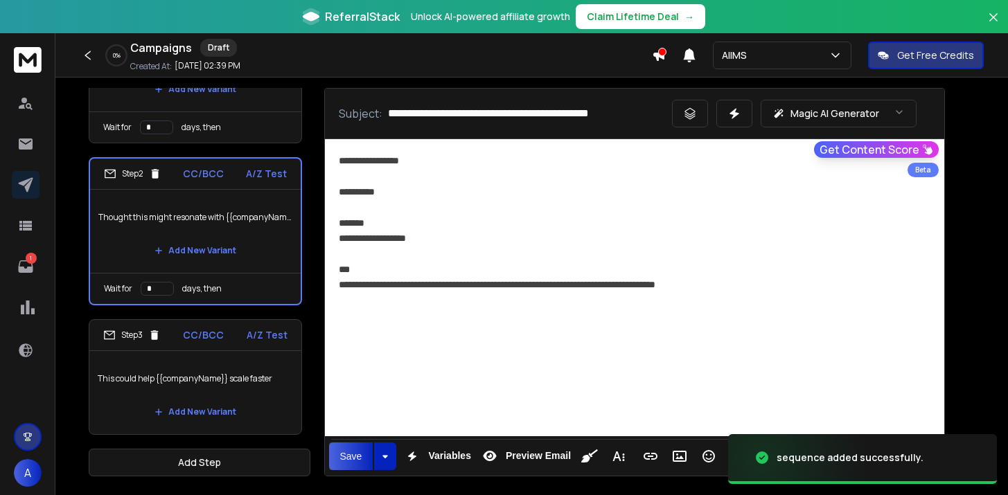
click at [267, 376] on p "This could help {{companyName}} scale faster" at bounding box center [195, 379] width 195 height 39
type input "**********"
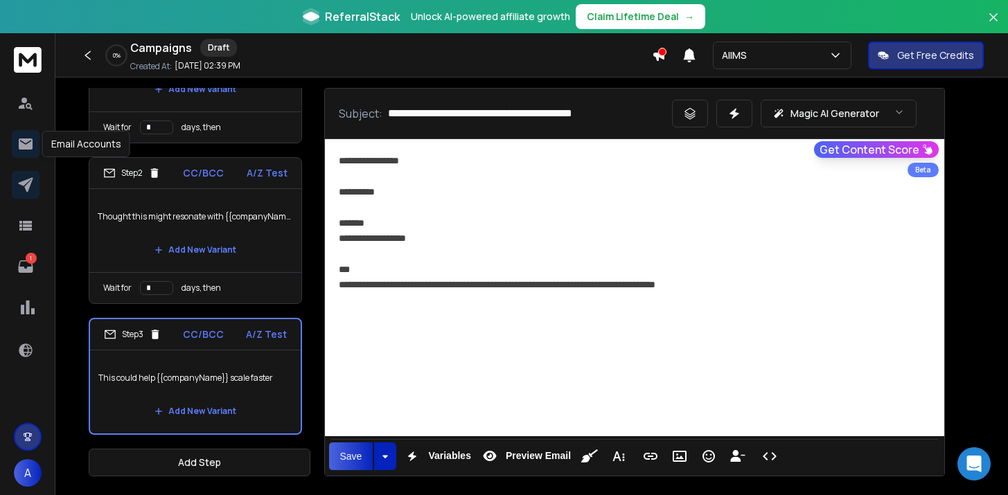
click at [21, 149] on icon at bounding box center [26, 144] width 14 height 11
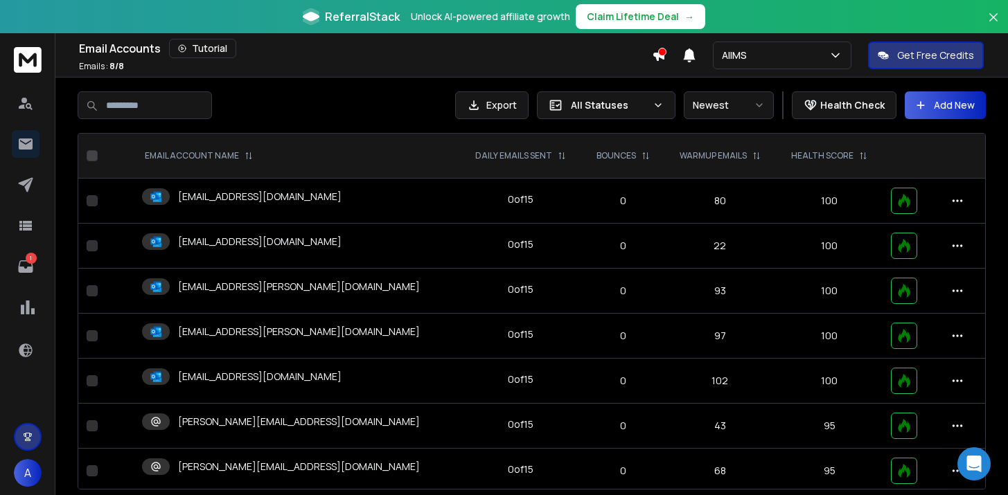
click at [263, 376] on p "[EMAIL_ADDRESS][DOMAIN_NAME]" at bounding box center [260, 377] width 164 height 14
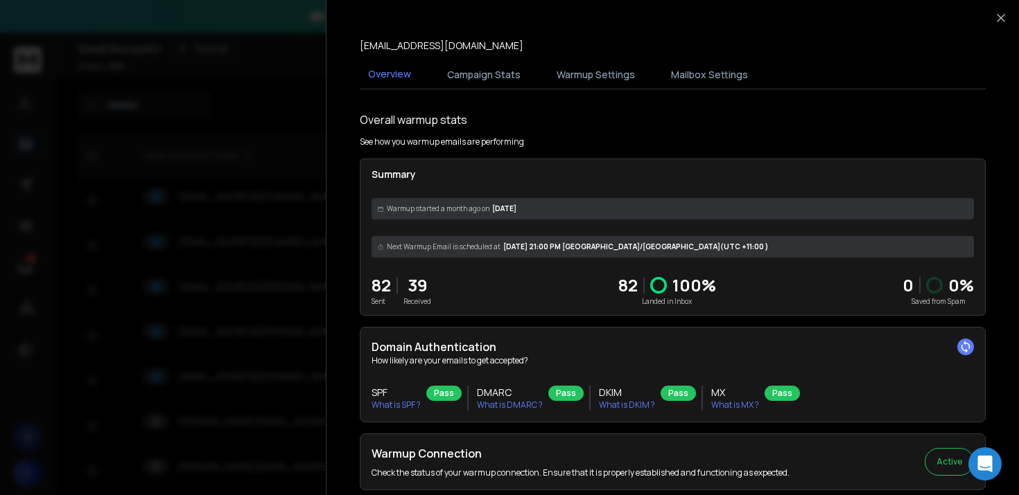
click at [715, 71] on button "Mailbox Settings" at bounding box center [709, 75] width 94 height 30
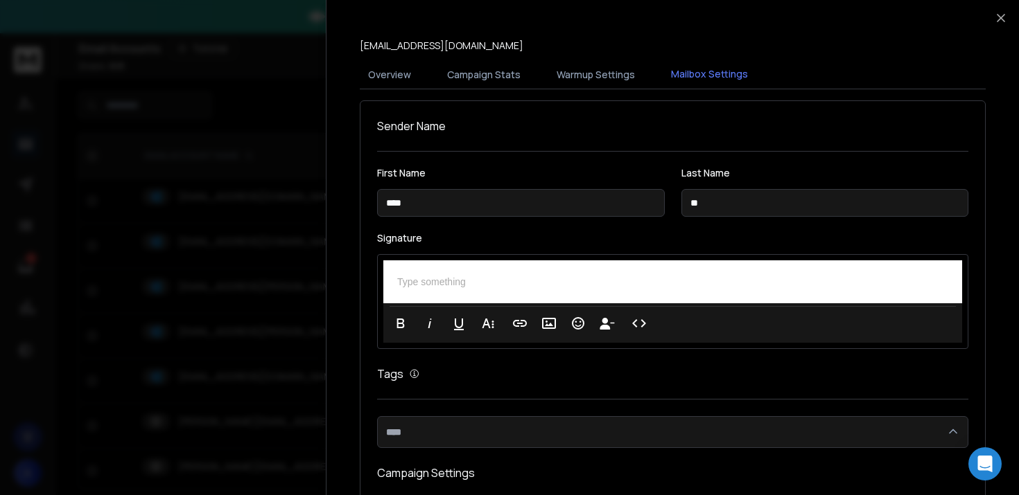
drag, startPoint x: 711, startPoint y: 200, endPoint x: 656, endPoint y: 195, distance: 55.6
click at [656, 195] on div "First Name **** Last Name **" at bounding box center [672, 192] width 591 height 49
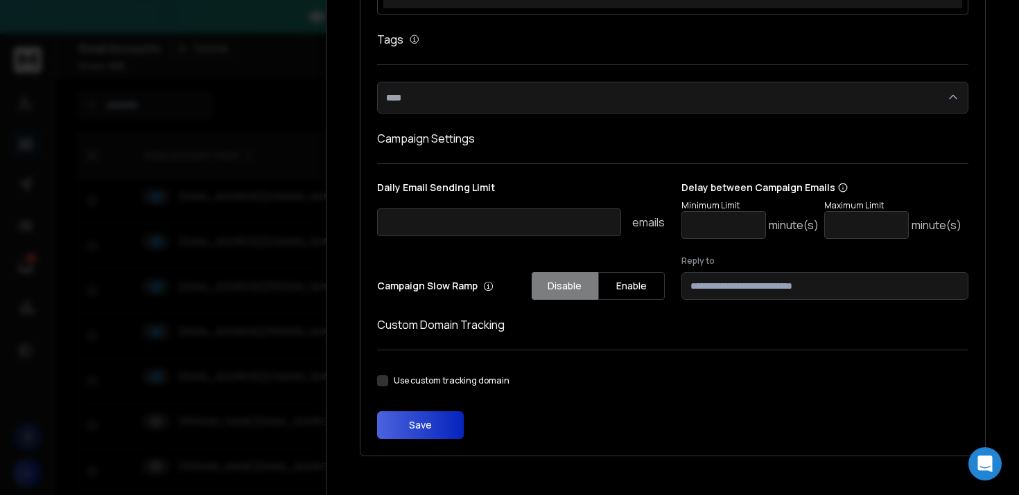
type input "********"
click at [422, 421] on button "Save" at bounding box center [420, 426] width 87 height 28
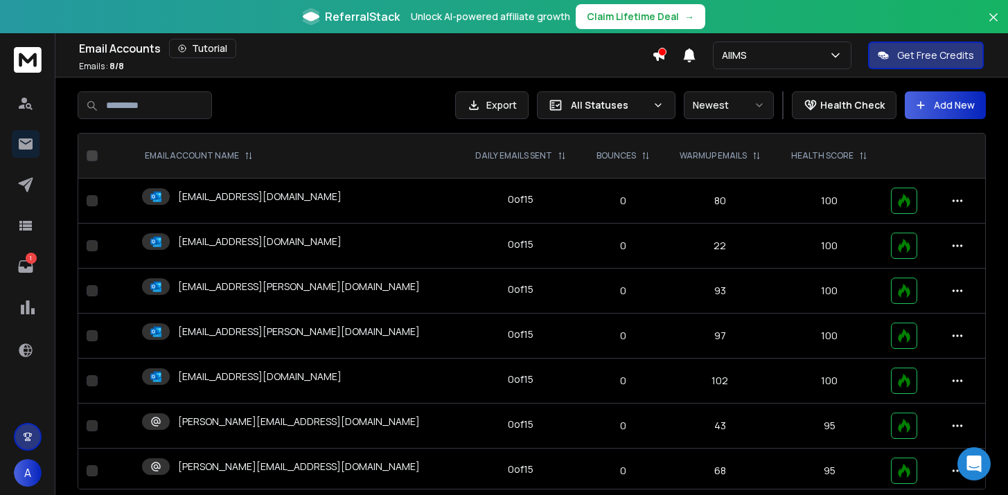
click at [235, 333] on p "[EMAIL_ADDRESS][PERSON_NAME][DOMAIN_NAME]" at bounding box center [299, 332] width 242 height 14
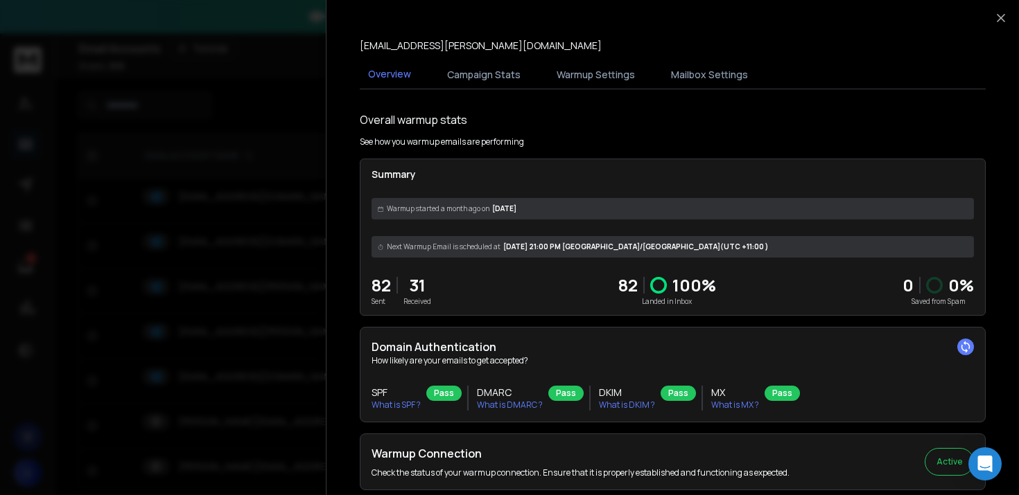
click at [714, 78] on button "Mailbox Settings" at bounding box center [709, 75] width 94 height 30
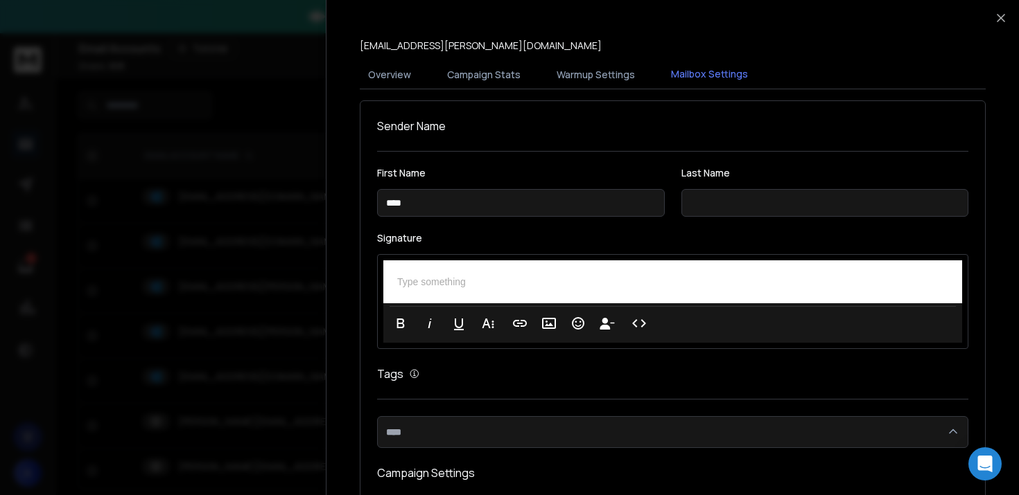
click at [736, 200] on input "text" at bounding box center [825, 203] width 288 height 28
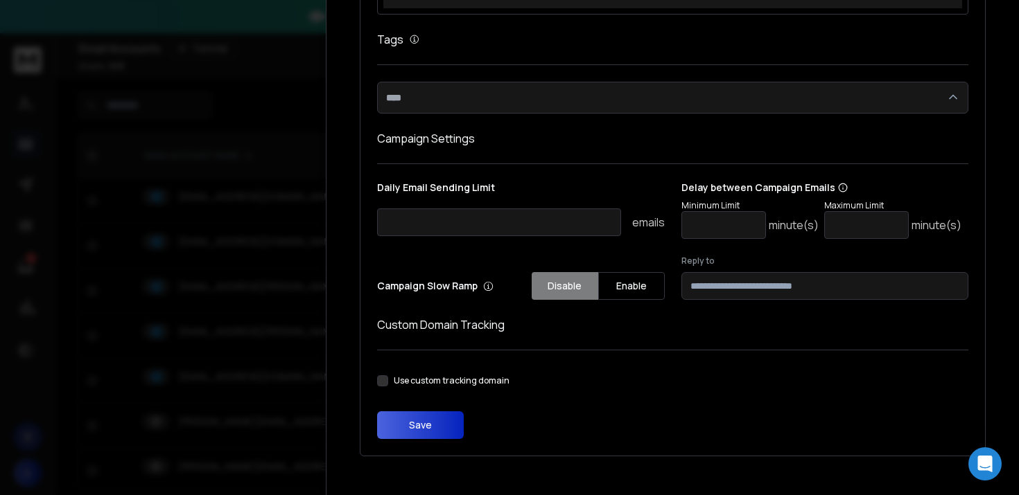
type input "****"
click at [457, 421] on button "Save" at bounding box center [420, 426] width 87 height 28
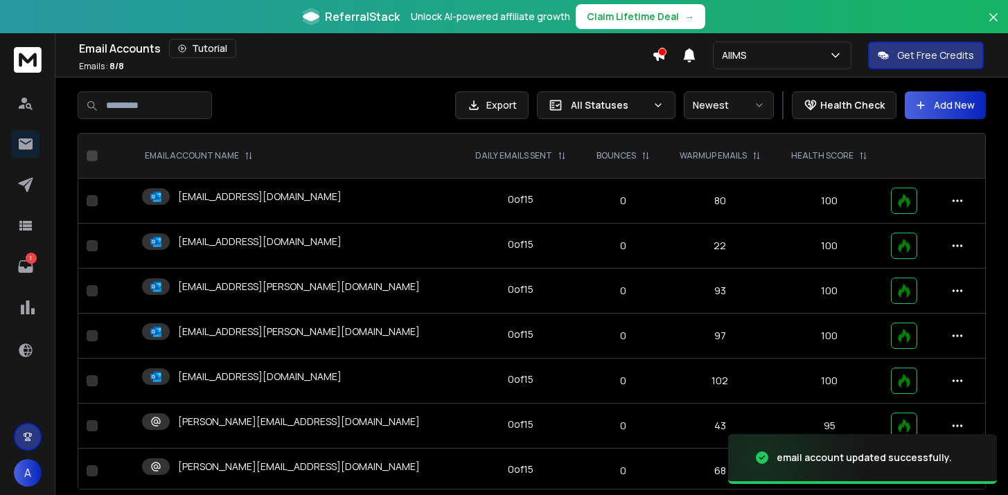
click at [260, 247] on p "[EMAIL_ADDRESS][DOMAIN_NAME]" at bounding box center [260, 242] width 164 height 14
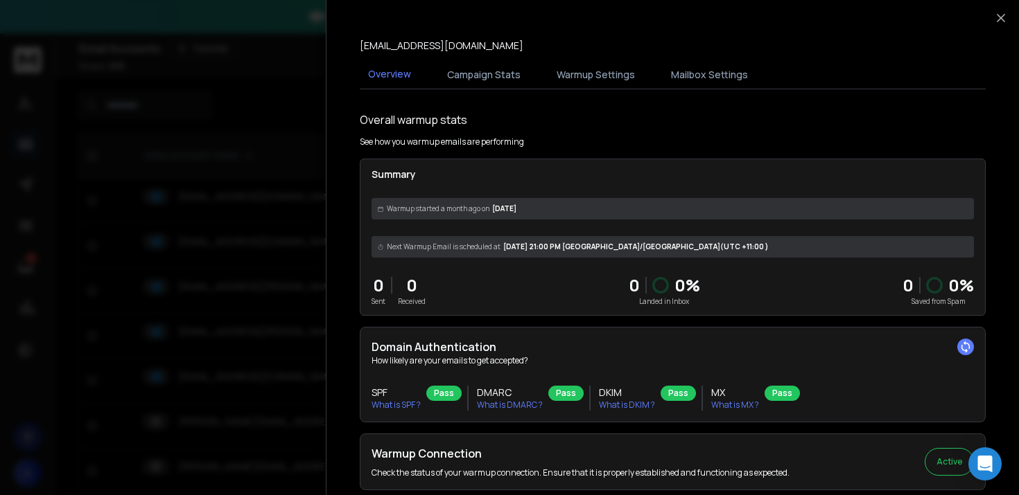
click at [713, 71] on button "Mailbox Settings" at bounding box center [709, 75] width 94 height 30
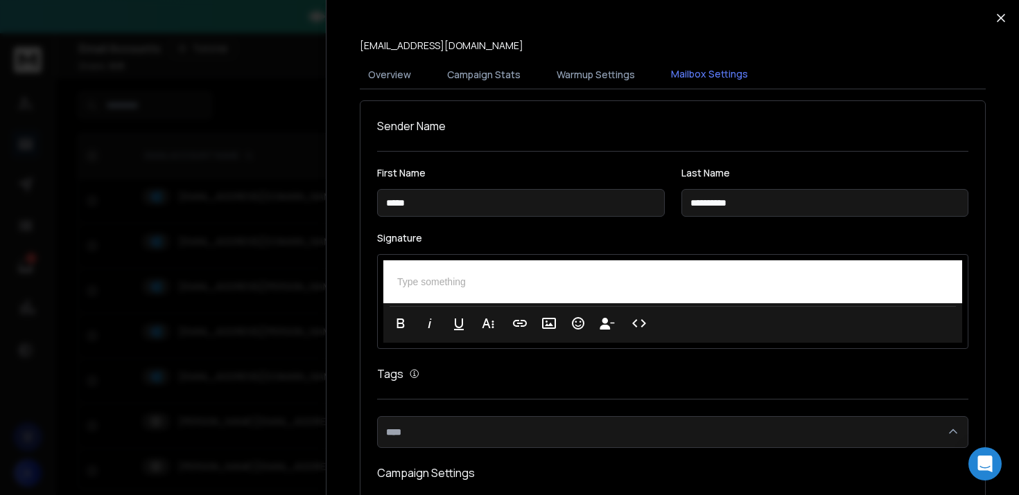
click at [1001, 14] on icon "button" at bounding box center [1001, 18] width 14 height 14
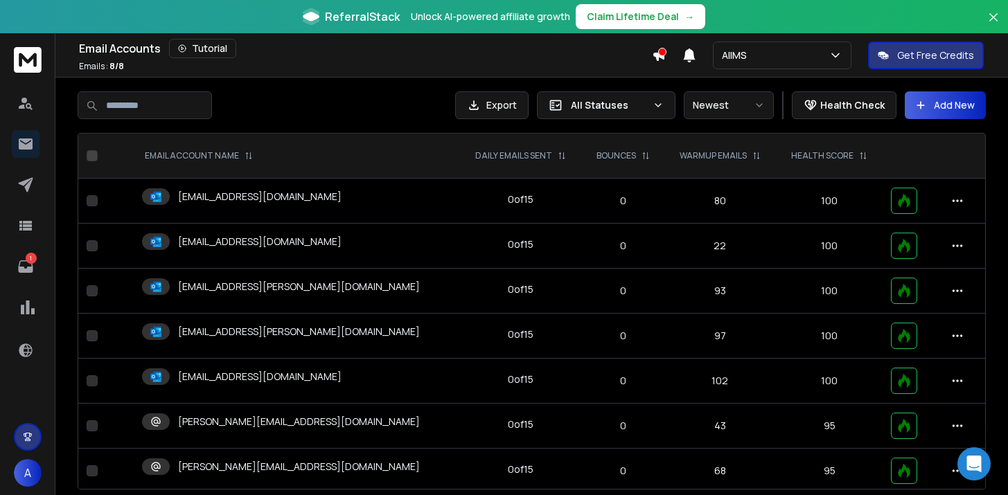
click at [239, 287] on p "[EMAIL_ADDRESS][PERSON_NAME][DOMAIN_NAME]" at bounding box center [299, 287] width 242 height 14
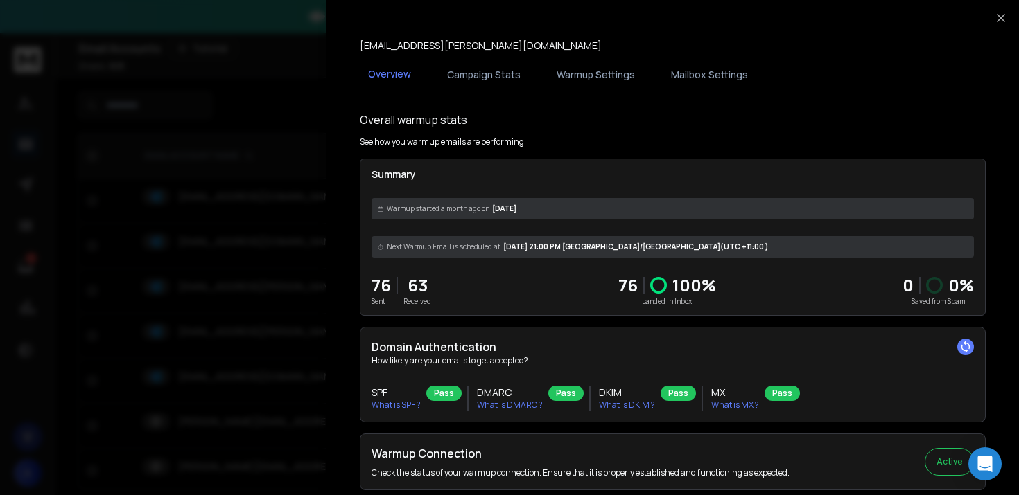
click at [718, 71] on button "Mailbox Settings" at bounding box center [709, 75] width 94 height 30
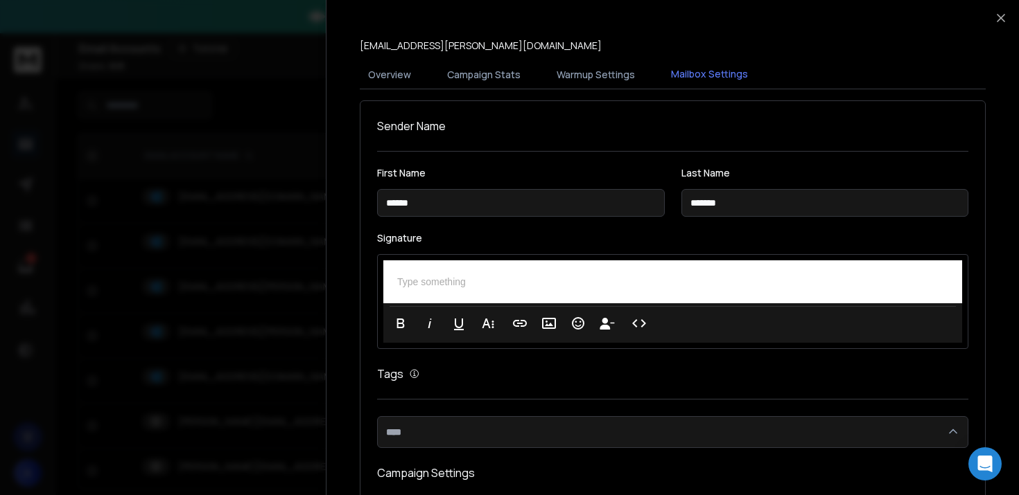
drag, startPoint x: 733, startPoint y: 202, endPoint x: 670, endPoint y: 201, distance: 63.1
click at [670, 201] on div "First Name ****** Last Name *******" at bounding box center [672, 192] width 591 height 49
click at [996, 25] on div "[EMAIL_ADDRESS][PERSON_NAME][DOMAIN_NAME] Overview Campaign Stats Warmup Settin…" at bounding box center [672, 415] width 659 height 797
click at [996, 24] on icon "button" at bounding box center [1001, 18] width 14 height 14
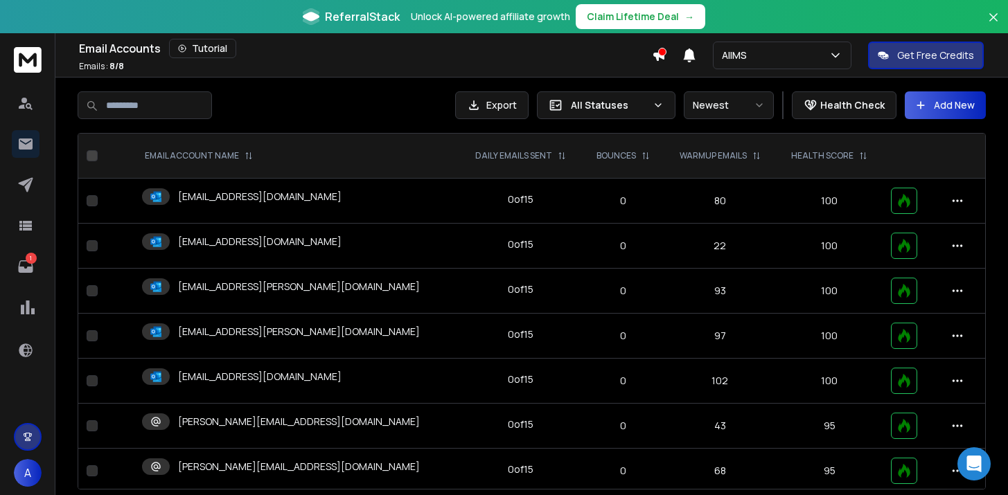
click at [243, 335] on p "[EMAIL_ADDRESS][PERSON_NAME][DOMAIN_NAME]" at bounding box center [299, 332] width 242 height 14
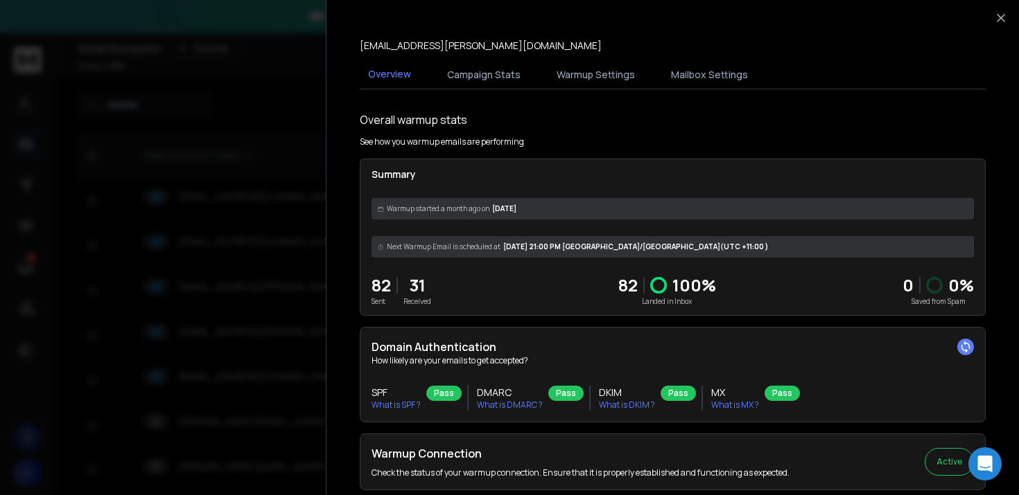
click at [680, 68] on button "Mailbox Settings" at bounding box center [709, 75] width 94 height 30
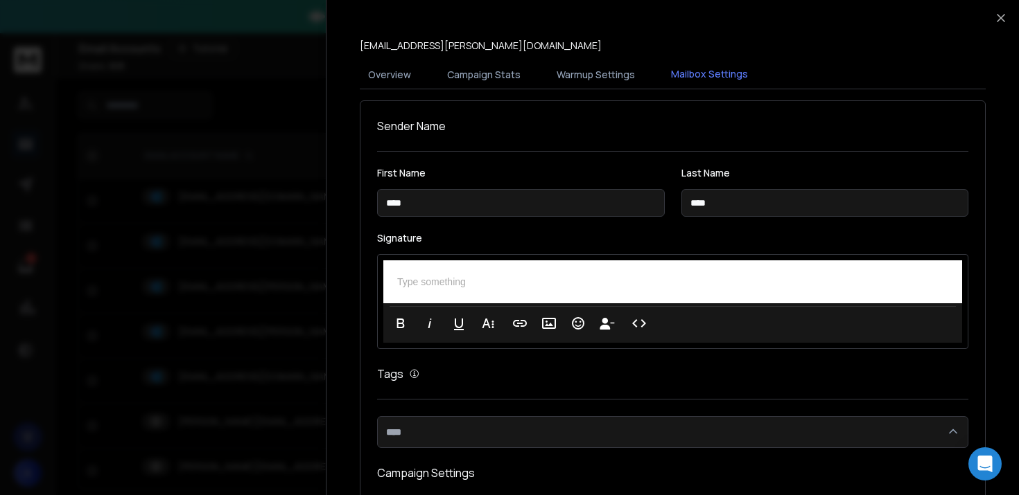
click at [1003, 16] on div "Multi Select Table Sheet [EMAIL_ADDRESS][PERSON_NAME][DOMAIN_NAME] Overview Cam…" at bounding box center [672, 247] width 693 height 495
click at [1001, 16] on icon "button" at bounding box center [1001, 18] width 14 height 14
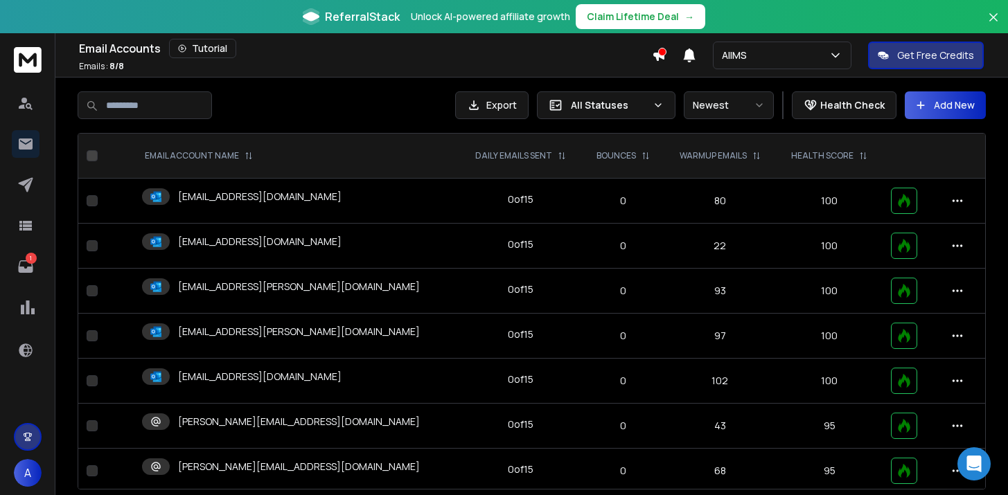
click at [940, 16] on div "ReferralStack Unlock AI-powered affiliate growth Lifetime Deals available! Clai…" at bounding box center [504, 16] width 1008 height 33
